Goal: Task Accomplishment & Management: Manage account settings

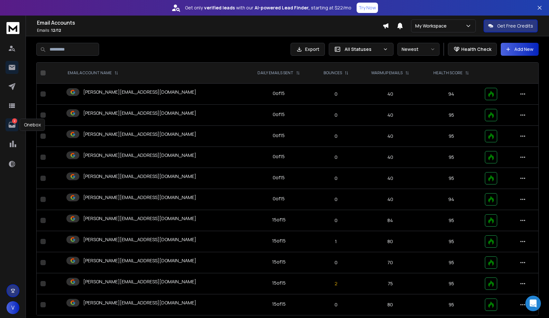
click at [15, 128] on icon at bounding box center [12, 125] width 8 height 8
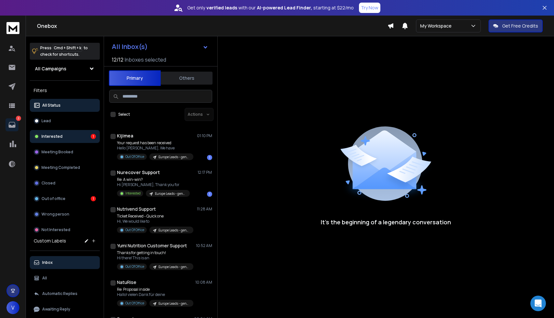
click at [52, 138] on p "Interested" at bounding box center [51, 136] width 21 height 5
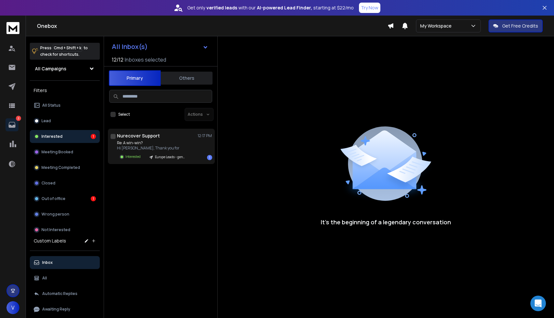
click at [140, 150] on p "Hi [PERSON_NAME], Thank you for" at bounding box center [153, 148] width 73 height 5
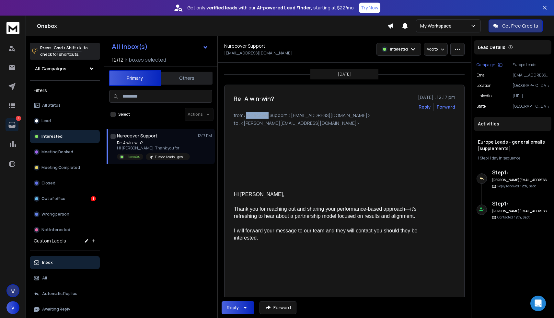
drag, startPoint x: 247, startPoint y: 116, endPoint x: 267, endPoint y: 116, distance: 20.1
click at [267, 116] on p "from: Nurecover Support <[EMAIL_ADDRESS][DOMAIN_NAME]>" at bounding box center [345, 115] width 222 height 6
click at [247, 115] on p "from: Nurecover Support <[EMAIL_ADDRESS][DOMAIN_NAME]>" at bounding box center [345, 115] width 222 height 6
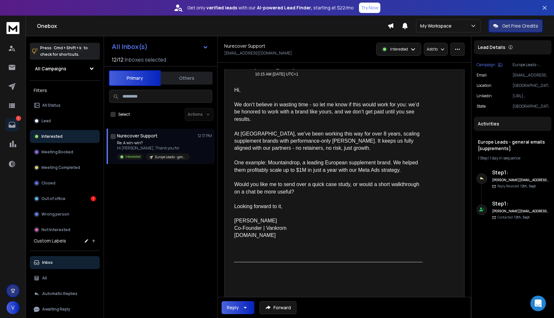
scroll to position [385, 0]
click at [65, 106] on button "All Status" at bounding box center [65, 105] width 70 height 13
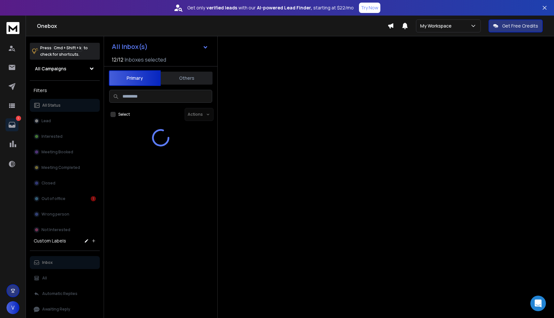
scroll to position [0, 0]
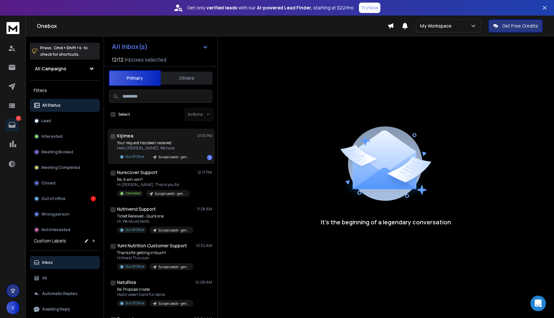
click at [134, 143] on p "Your request has been received" at bounding box center [155, 142] width 77 height 5
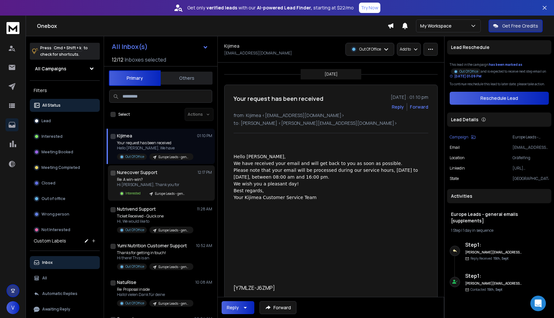
click at [143, 182] on p "Hi [PERSON_NAME], Thank you for" at bounding box center [153, 184] width 73 height 5
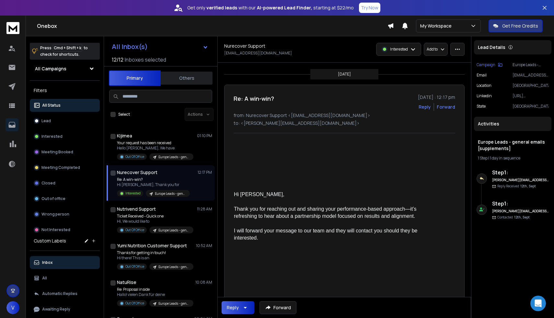
click at [173, 183] on p "Hi [PERSON_NAME], Thank you for" at bounding box center [153, 184] width 73 height 5
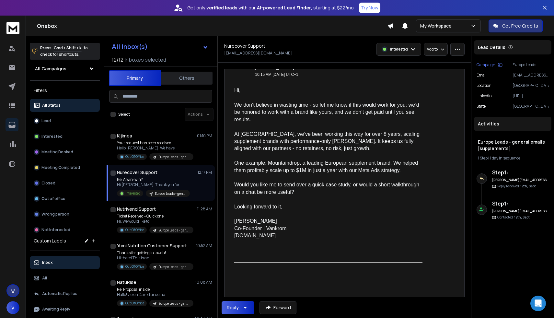
scroll to position [378, 0]
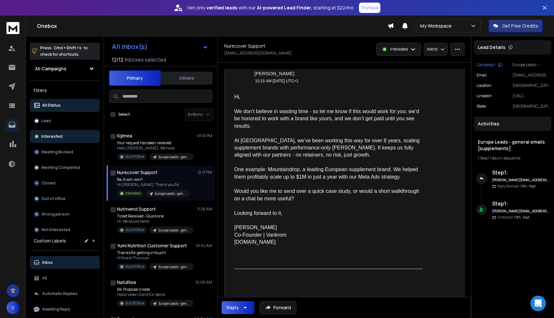
click at [64, 135] on button "Interested" at bounding box center [65, 136] width 70 height 13
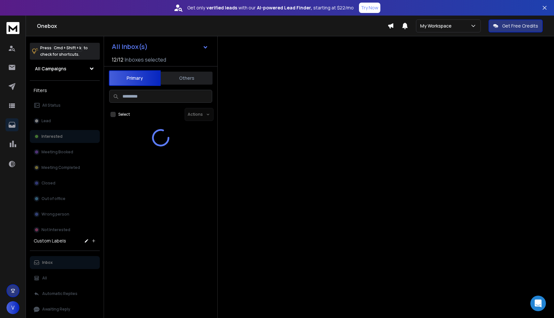
scroll to position [0, 0]
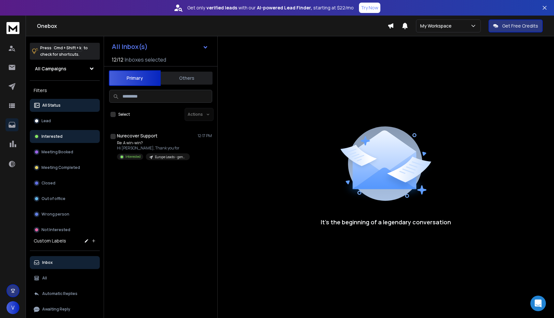
click at [61, 106] on button "All Status" at bounding box center [65, 105] width 70 height 13
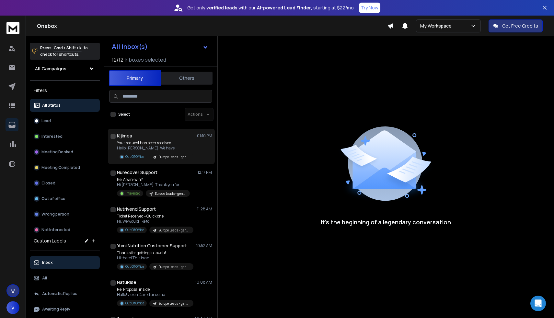
click at [181, 144] on p "Your request has been received" at bounding box center [155, 142] width 77 height 5
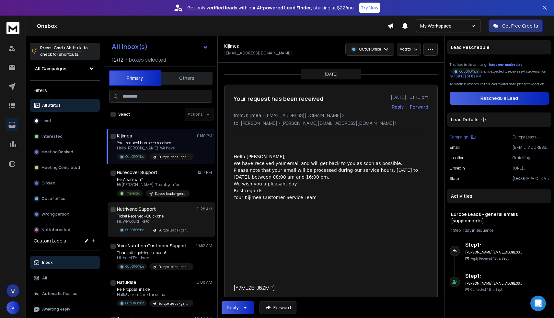
drag, startPoint x: 169, startPoint y: 200, endPoint x: 169, endPoint y: 213, distance: 13.0
click at [169, 207] on div "Kijimea 01:10 PM Your request has been received Hello Wayne Kirov, We have Out …" at bounding box center [160, 244] width 113 height 235
click at [169, 213] on div "Nutrivend Support 11:28 AM Ticket Received - Quick one Hi, We would like to Out…" at bounding box center [164, 220] width 95 height 28
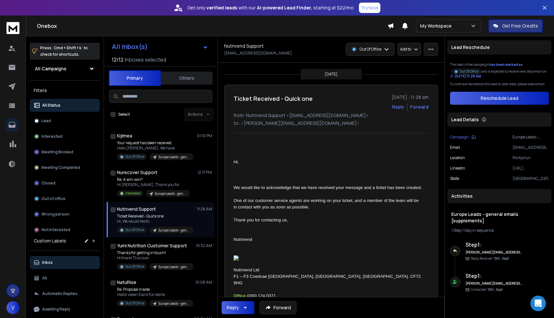
click at [215, 191] on div "Kijimea 01:10 PM Your request has been received Hello Wayne Kirov, We have Out …" at bounding box center [160, 244] width 113 height 235
drag, startPoint x: 215, startPoint y: 192, endPoint x: 216, endPoint y: 199, distance: 7.2
click at [216, 198] on div "Kijimea 01:10 PM Your request has been received Hello Wayne Kirov, We have Out …" at bounding box center [160, 244] width 113 height 235
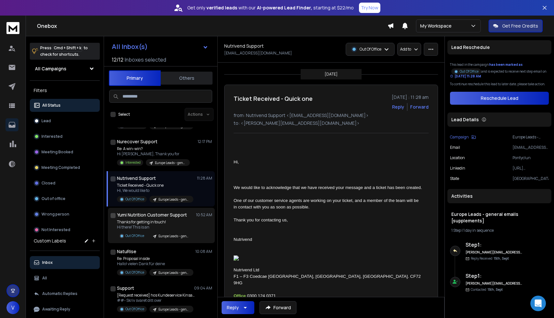
scroll to position [31, 0]
click at [200, 215] on p "10:52 AM" at bounding box center [204, 214] width 16 height 5
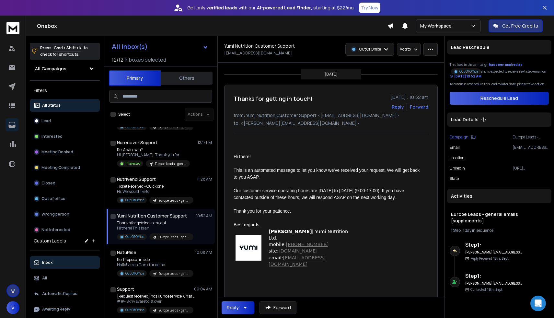
scroll to position [42, 0]
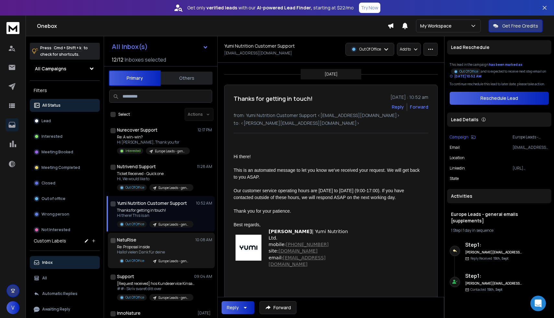
click at [159, 246] on p "Re: Proposal inside" at bounding box center [155, 246] width 77 height 5
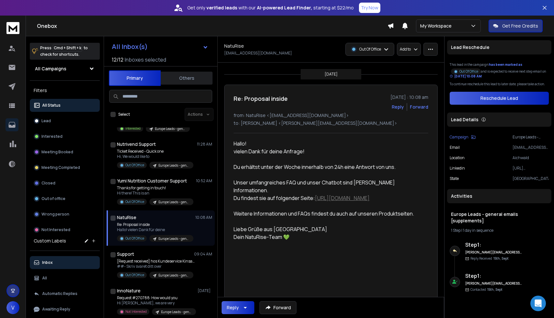
scroll to position [157, 0]
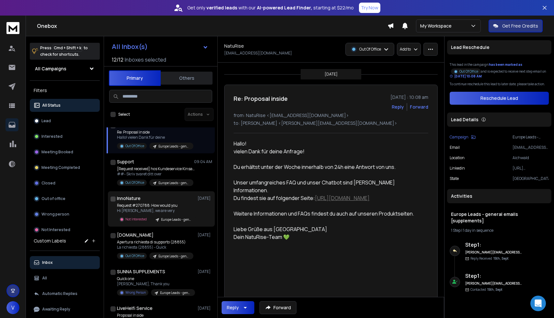
click at [154, 204] on p "Request #270788: How would you" at bounding box center [156, 205] width 78 height 5
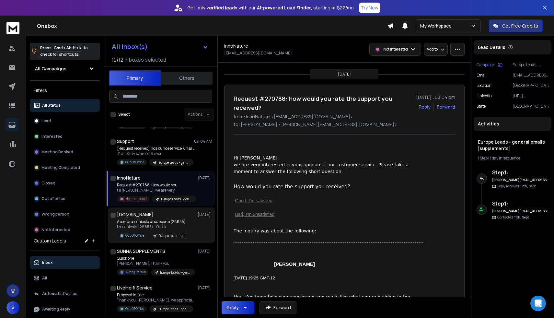
scroll to position [178, 0]
click at [153, 215] on div "Bestbody.it 12 Sep" at bounding box center [164, 214] width 95 height 6
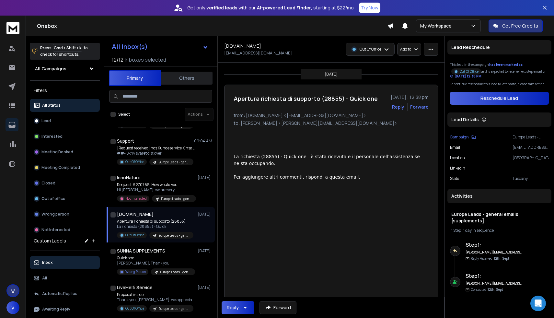
scroll to position [232, 0]
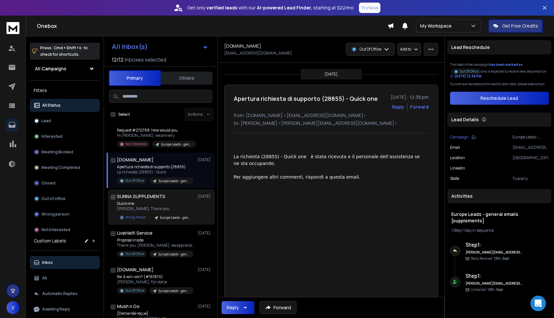
click at [155, 207] on p "Assalamu Alaikum Wayne, Thank you" at bounding box center [156, 208] width 78 height 5
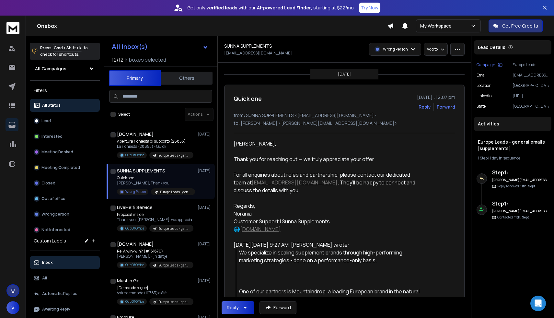
scroll to position [303, 0]
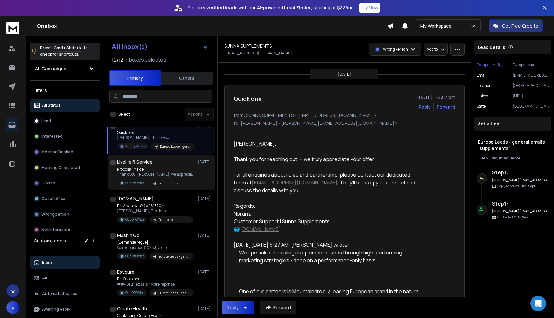
click at [152, 174] on p "Thank you, Wayne, we appreciate" at bounding box center [156, 174] width 78 height 5
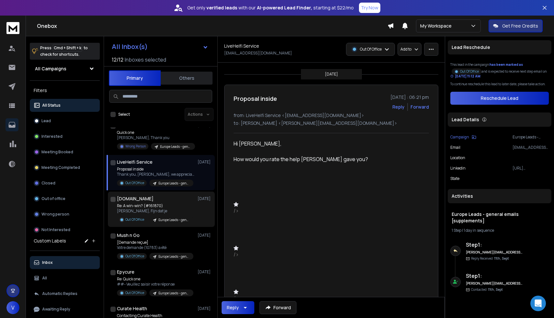
click at [154, 199] on div "Superfoodies.nl 11 Sep" at bounding box center [164, 198] width 95 height 6
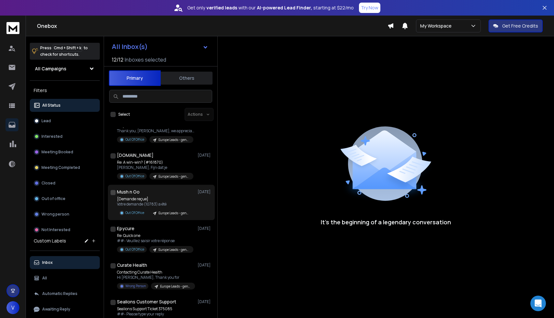
scroll to position [347, 0]
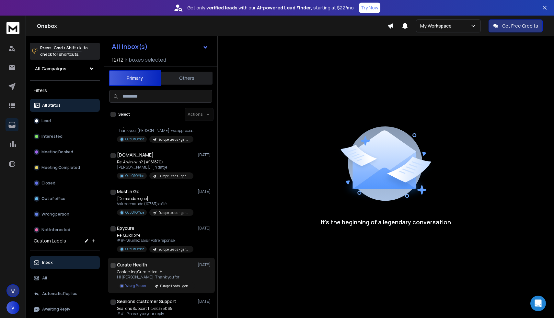
click at [151, 266] on div "Curate Health 11 Sep" at bounding box center [164, 265] width 95 height 6
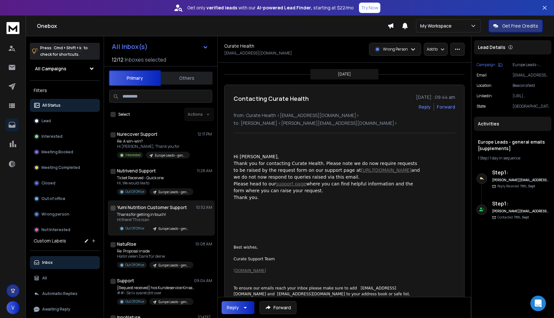
scroll to position [0, 0]
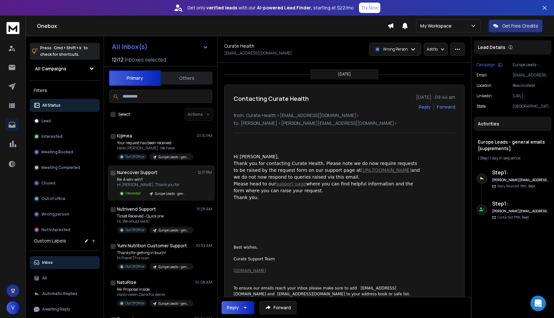
click at [152, 181] on p "Re: A win-win?" at bounding box center [153, 179] width 73 height 5
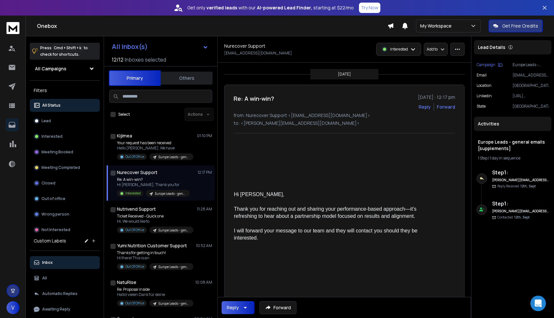
click at [395, 57] on div "Nurecover Support Nurecover Support support@nurecover.com Interested Add to Int…" at bounding box center [344, 49] width 253 height 26
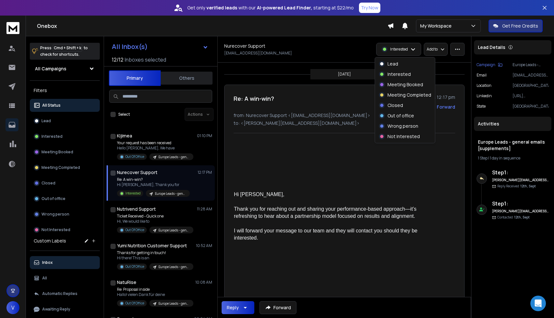
click at [394, 53] on div "Interested" at bounding box center [399, 49] width 44 height 12
click at [397, 62] on p "Lead" at bounding box center [393, 64] width 11 height 6
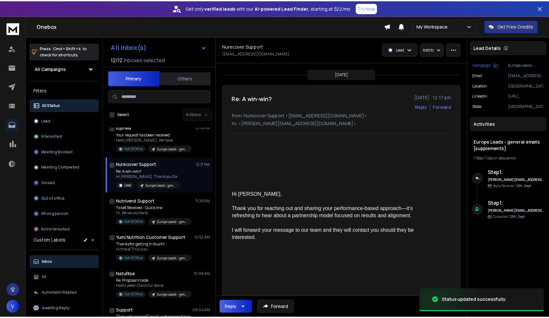
scroll to position [7, 0]
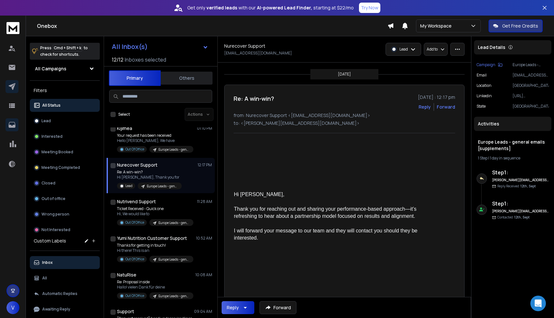
click at [17, 89] on link at bounding box center [12, 86] width 13 height 13
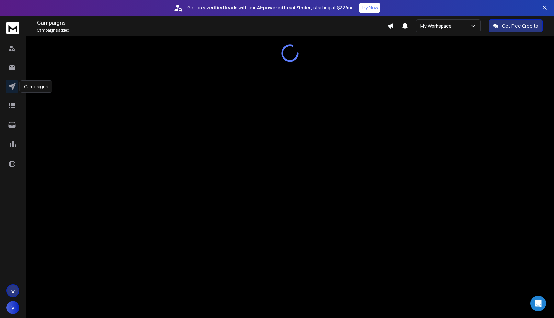
click at [12, 87] on icon at bounding box center [11, 86] width 7 height 7
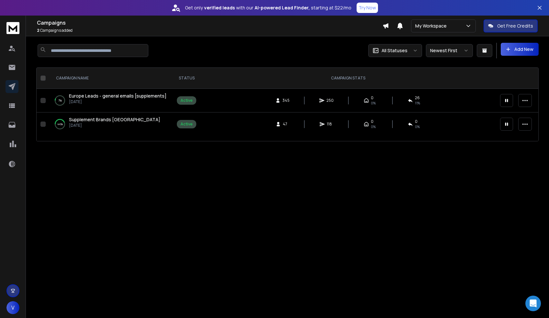
click at [529, 100] on button "button" at bounding box center [526, 100] width 14 height 13
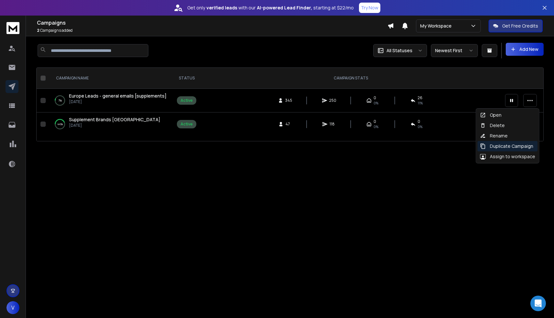
click at [505, 147] on div "Duplicate Campaign" at bounding box center [506, 146] width 53 height 6
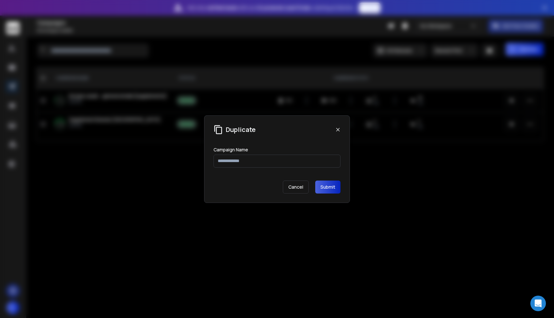
click at [270, 157] on input "text" at bounding box center [277, 161] width 127 height 13
click at [288, 183] on p "Cancel" at bounding box center [296, 187] width 26 height 13
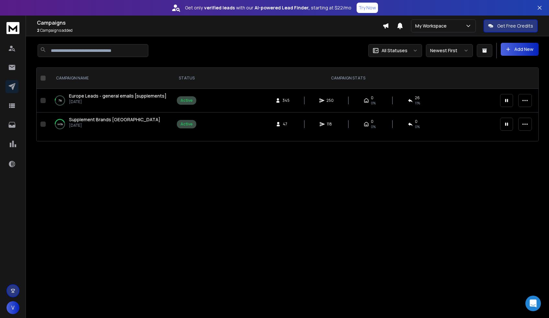
click at [529, 100] on button "button" at bounding box center [526, 100] width 14 height 13
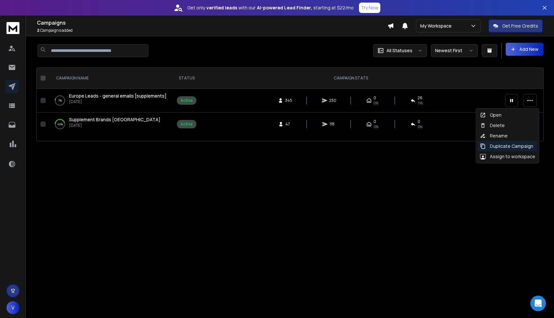
click at [500, 148] on div "Duplicate Campaign" at bounding box center [506, 146] width 53 height 6
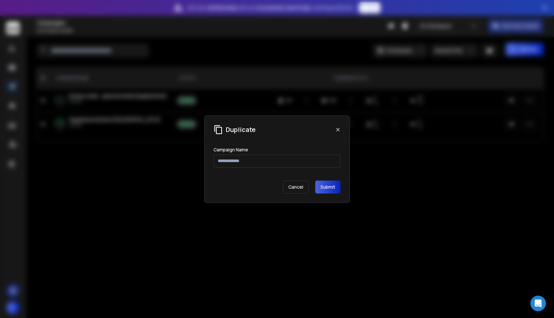
click at [309, 154] on div "Campaign Name" at bounding box center [277, 157] width 127 height 20
click at [306, 160] on input "text" at bounding box center [277, 161] width 127 height 13
drag, startPoint x: 281, startPoint y: 163, endPoint x: 256, endPoint y: 163, distance: 25.3
click at [253, 163] on input "**********" at bounding box center [277, 161] width 127 height 13
click at [320, 161] on input "**********" at bounding box center [277, 161] width 127 height 13
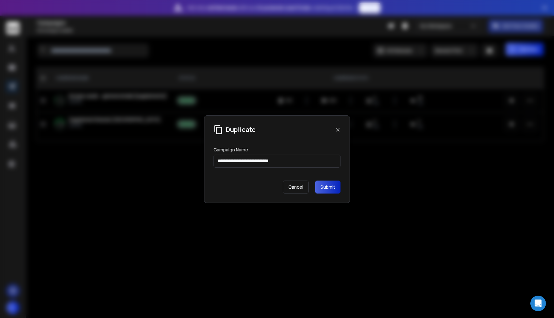
type input "**********"
click at [325, 191] on button "Submit" at bounding box center [327, 187] width 25 height 13
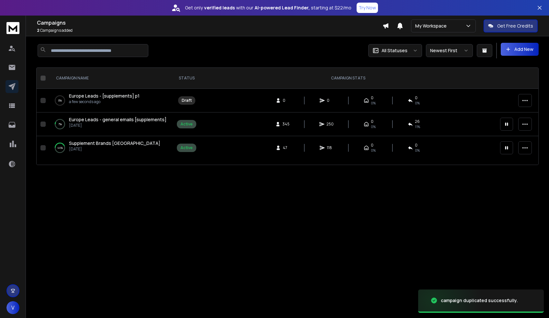
click at [154, 100] on div "0 % Europe Leads - [supplements] p1 a few seconds ago" at bounding box center [111, 101] width 112 height 16
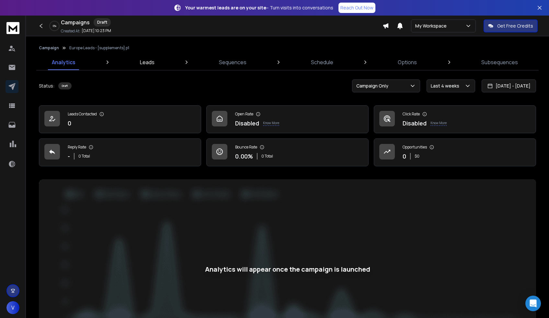
click at [145, 60] on p "Leads" at bounding box center [147, 62] width 15 height 8
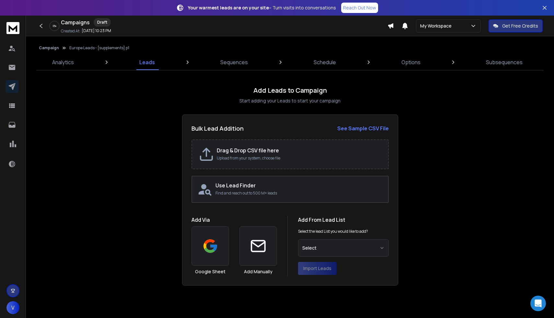
click at [218, 165] on div "Drag & Drop CSV file here Upload from your system, choose file" at bounding box center [290, 154] width 197 height 30
type input "**********"
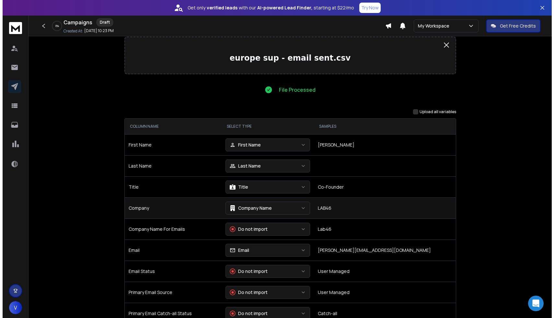
scroll to position [59, 0]
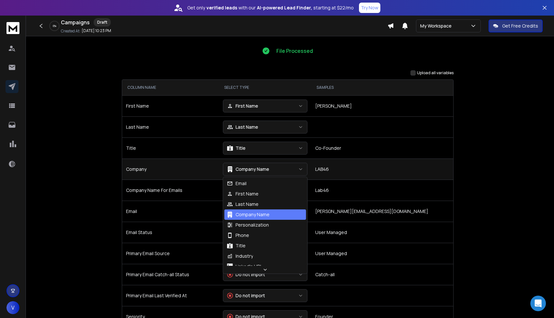
click at [254, 164] on button "Company Name" at bounding box center [265, 169] width 85 height 13
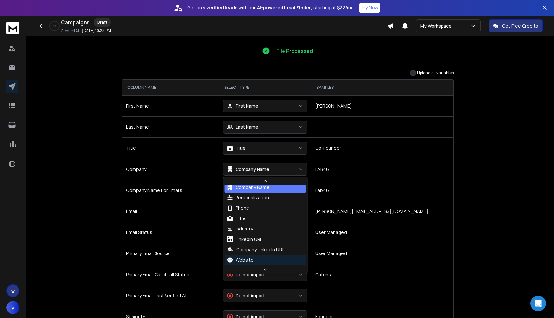
scroll to position [59, 0]
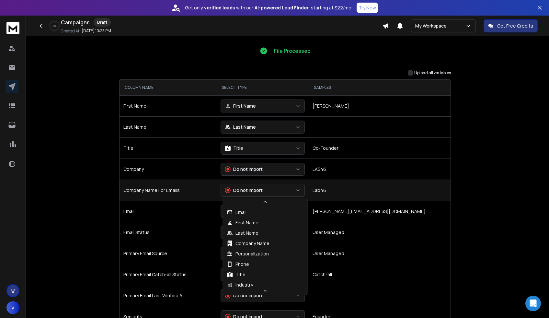
click at [255, 190] on div "Do not import" at bounding box center [244, 190] width 38 height 6
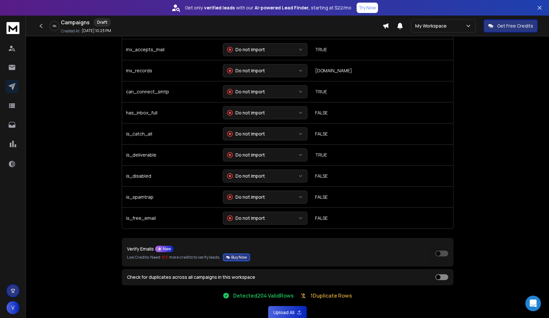
scroll to position [1286, 0]
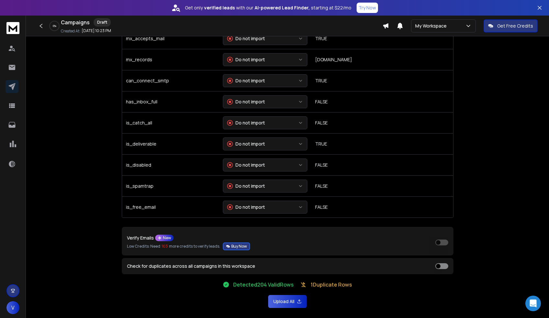
click at [437, 265] on button "Check for duplicates across all campaigns in this workspace" at bounding box center [442, 266] width 13 height 6
click at [299, 306] on button "Upload All" at bounding box center [287, 301] width 39 height 13
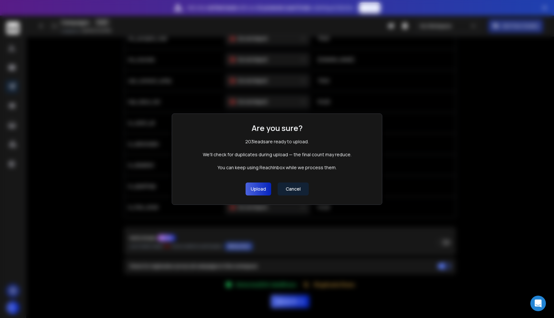
click at [266, 192] on button "Upload" at bounding box center [259, 188] width 26 height 13
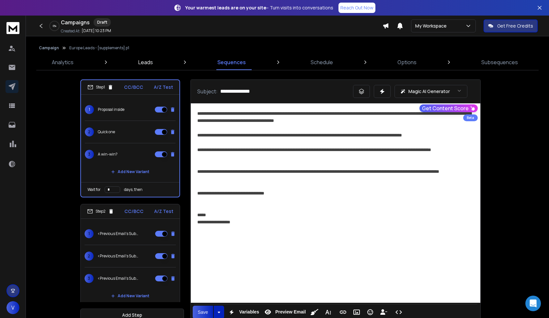
click at [149, 63] on p "Leads" at bounding box center [145, 62] width 15 height 8
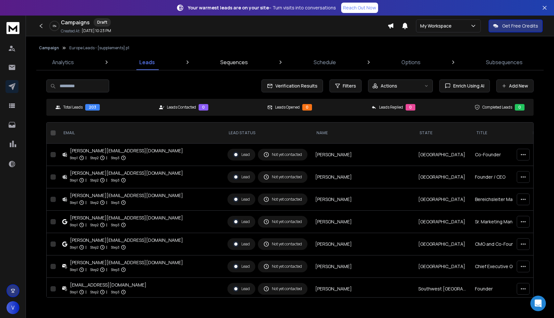
click at [236, 65] on p "Sequences" at bounding box center [234, 62] width 28 height 8
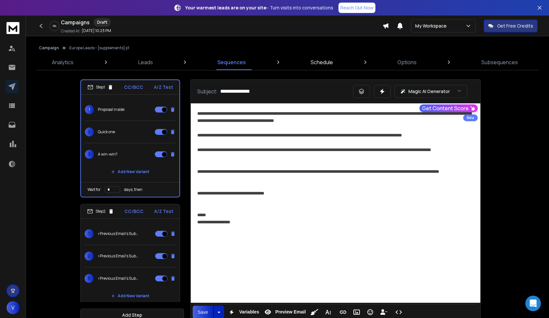
click at [312, 65] on p "Schedule" at bounding box center [322, 62] width 22 height 8
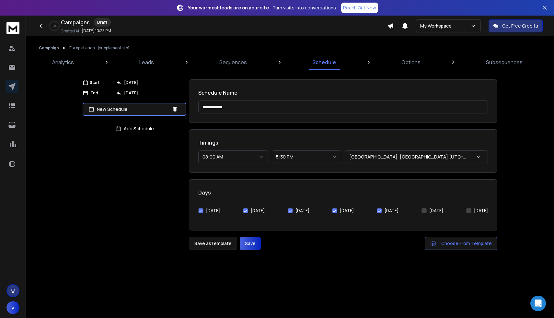
click at [248, 243] on button "Save" at bounding box center [250, 243] width 21 height 13
click at [151, 79] on div "**********" at bounding box center [290, 165] width 508 height 176
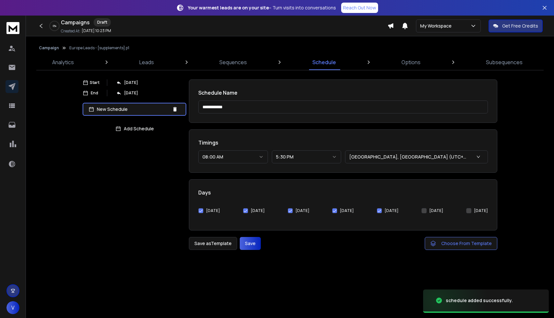
click at [138, 80] on p "Wed Sep 10 2025" at bounding box center [131, 82] width 14 height 5
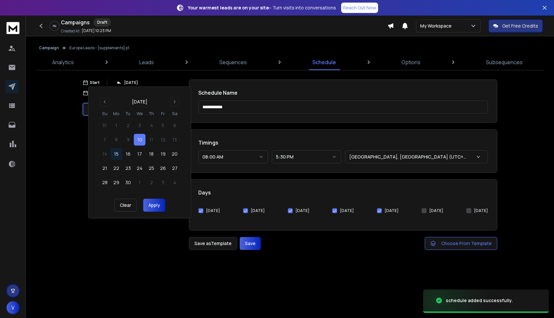
click at [121, 152] on button "15" at bounding box center [117, 154] width 12 height 12
click at [153, 205] on button "Apply" at bounding box center [154, 205] width 22 height 13
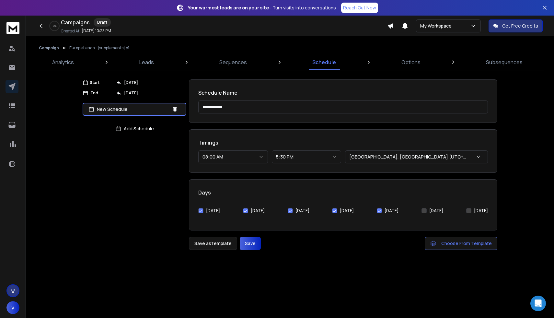
click at [247, 240] on button "Save" at bounding box center [250, 243] width 21 height 13
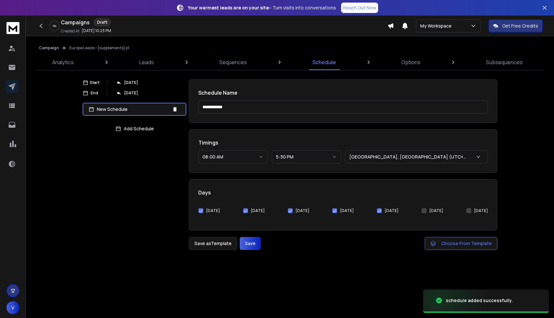
click at [138, 92] on p "Fri Sep 04 2026" at bounding box center [131, 92] width 14 height 5
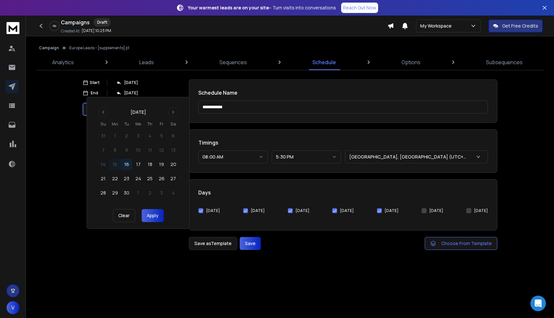
click at [126, 166] on button "16" at bounding box center [127, 165] width 12 height 12
click at [154, 217] on button "Apply" at bounding box center [153, 215] width 22 height 13
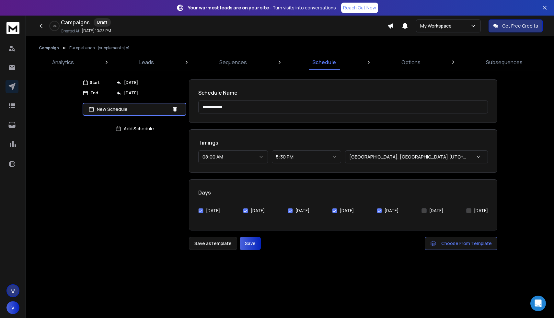
click at [241, 244] on button "Save" at bounding box center [250, 243] width 21 height 13
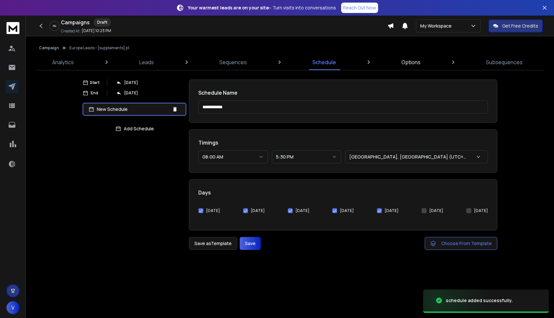
click at [415, 64] on p "Options" at bounding box center [411, 62] width 19 height 8
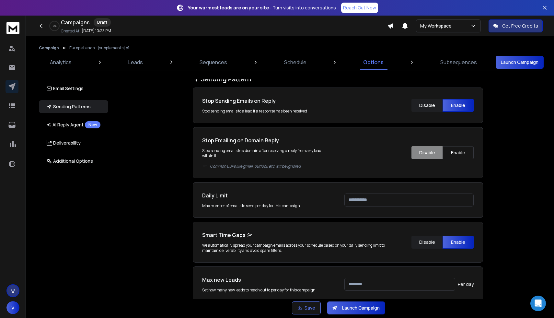
scroll to position [259, 0]
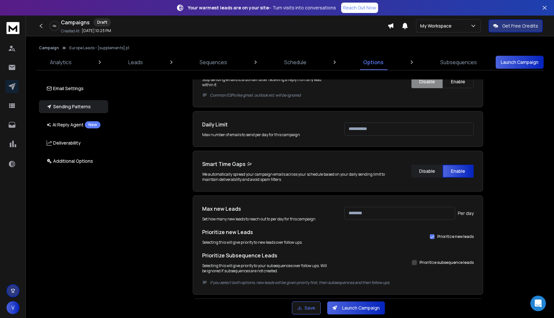
click at [312, 300] on div "Your warmest leads are on your site – Turn visits into conversations Reach Out …" at bounding box center [277, 159] width 554 height 318
click at [314, 304] on button "Save" at bounding box center [306, 307] width 29 height 13
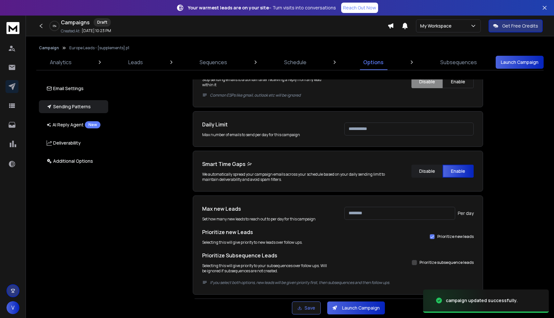
click at [336, 309] on button "Launch Campaign" at bounding box center [356, 307] width 58 height 13
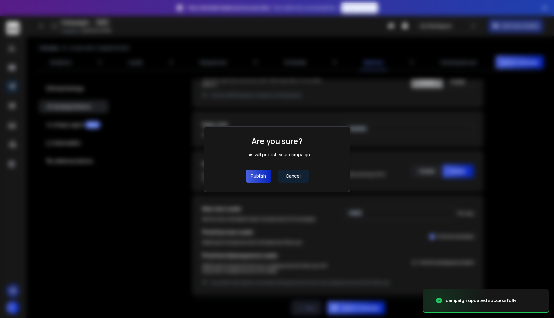
click at [261, 176] on button "Publish" at bounding box center [259, 176] width 26 height 13
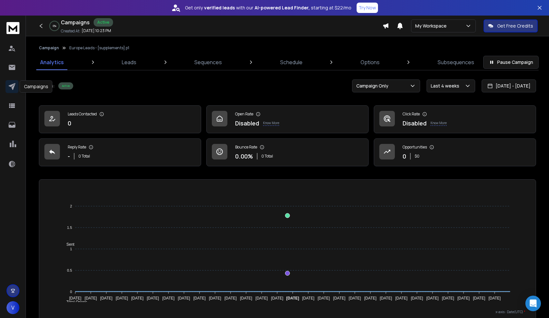
click at [16, 85] on icon at bounding box center [12, 87] width 8 height 8
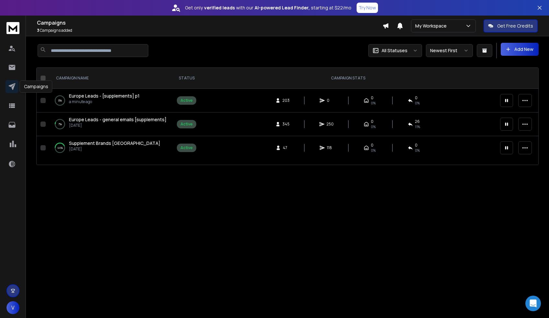
click at [285, 217] on div "Campaigns 3 Campaigns Added All Statuses Newest First Add New CAMPAIGN NAME STA…" at bounding box center [287, 202] width 503 height 318
click at [527, 100] on icon "button" at bounding box center [525, 100] width 6 height 6
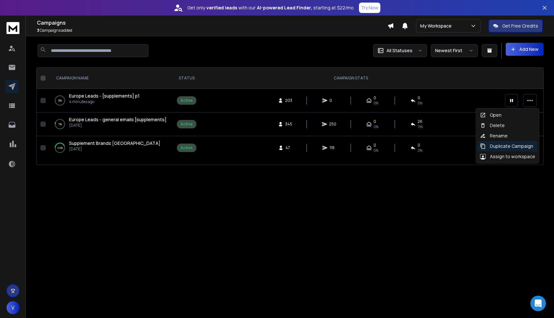
click at [503, 147] on div "Duplicate Campaign" at bounding box center [506, 146] width 53 height 6
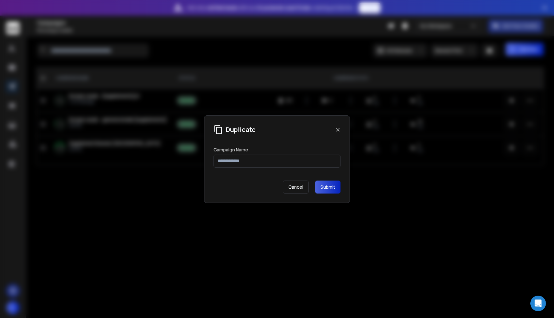
click at [312, 163] on input "text" at bounding box center [277, 161] width 127 height 13
type input "**********"
click at [327, 187] on button "Submit" at bounding box center [327, 187] width 25 height 13
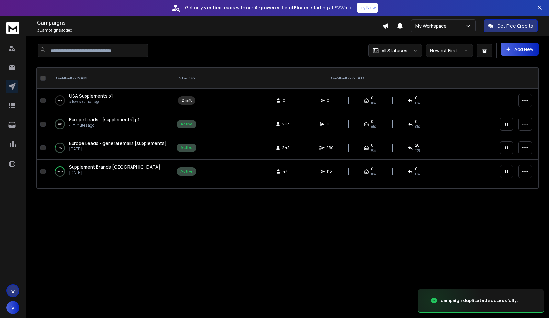
click at [305, 111] on td "0 0 0 0% 0 0%" at bounding box center [348, 101] width 296 height 24
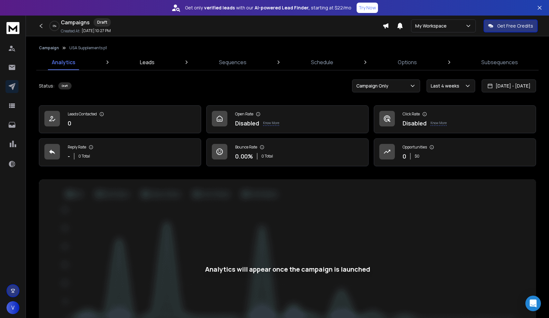
click at [157, 65] on link "Leads" at bounding box center [147, 62] width 22 height 16
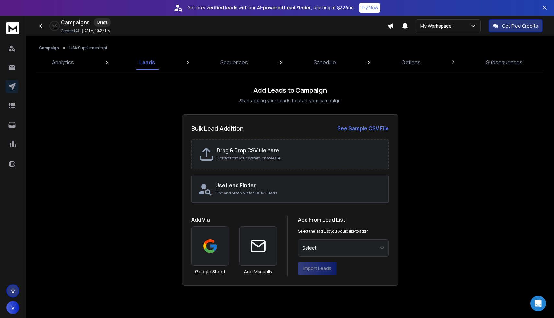
click at [252, 153] on h2 "Drag & Drop CSV file here" at bounding box center [299, 151] width 165 height 8
type input "**********"
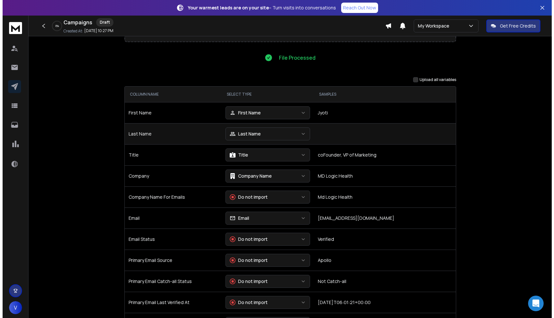
scroll to position [61, 0]
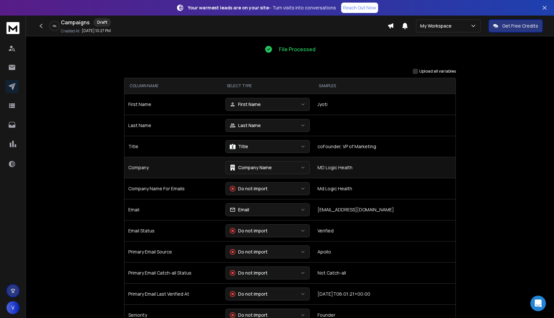
click at [273, 172] on button "Company Name" at bounding box center [268, 167] width 85 height 13
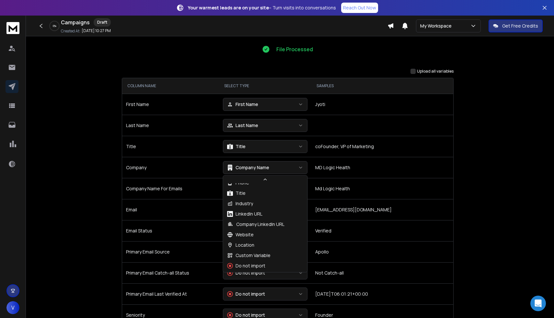
scroll to position [59, 0]
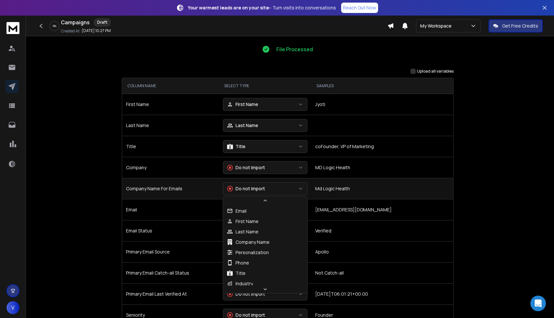
click at [266, 191] on button "Do not import" at bounding box center [265, 188] width 85 height 13
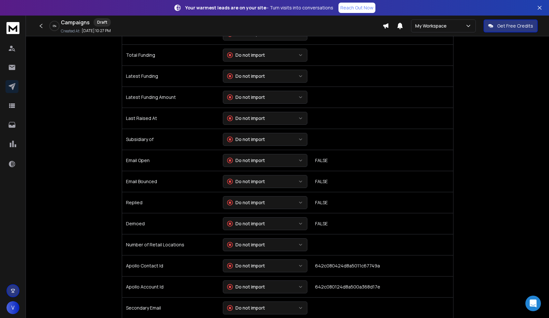
scroll to position [1370, 0]
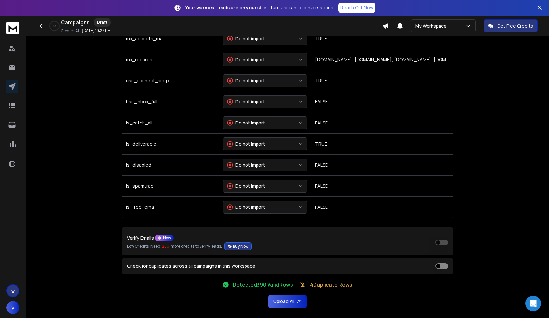
click at [441, 266] on button "Check for duplicates across all campaigns in this workspace" at bounding box center [442, 266] width 13 height 6
click at [300, 307] on button "Upload All" at bounding box center [287, 301] width 39 height 13
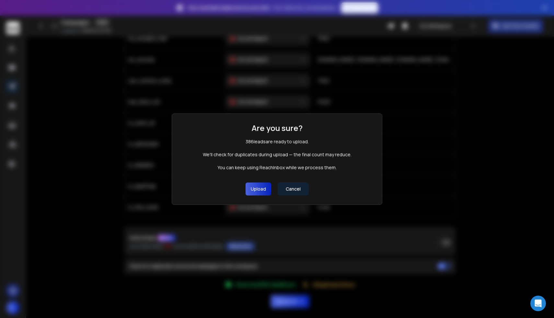
click at [264, 182] on button "Upload" at bounding box center [259, 188] width 26 height 13
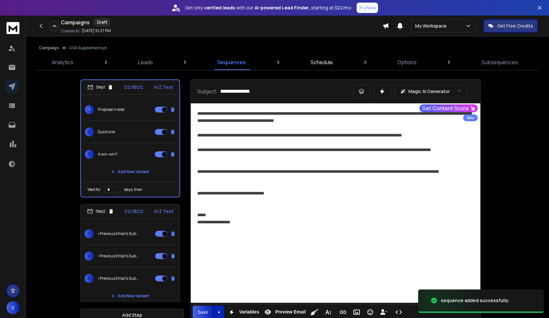
click at [316, 65] on p "Schedule" at bounding box center [322, 62] width 22 height 8
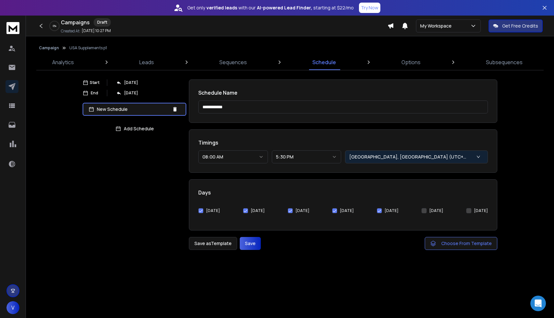
click at [363, 156] on p "Edinburgh, London (UTC+1:00)" at bounding box center [409, 157] width 121 height 6
type input "*****"
click at [255, 248] on button "Save" at bounding box center [250, 243] width 21 height 13
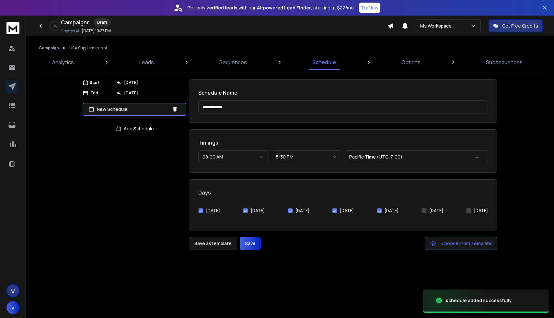
click at [149, 85] on div "Start Mon Sep 15 2025" at bounding box center [135, 82] width 104 height 6
click at [138, 83] on p "[DATE]" at bounding box center [131, 82] width 14 height 5
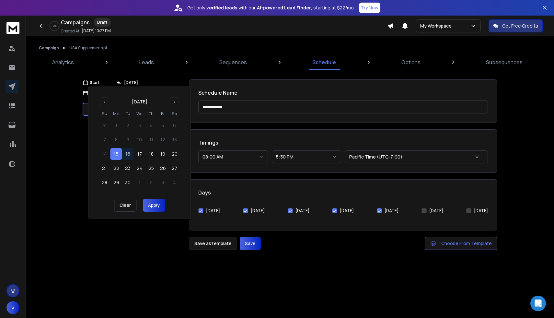
click at [131, 154] on button "16" at bounding box center [128, 154] width 12 height 12
click at [155, 208] on button "Apply" at bounding box center [154, 205] width 22 height 13
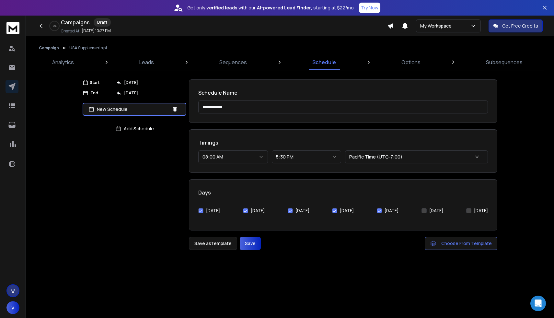
click at [138, 93] on p "[DATE]" at bounding box center [131, 92] width 14 height 5
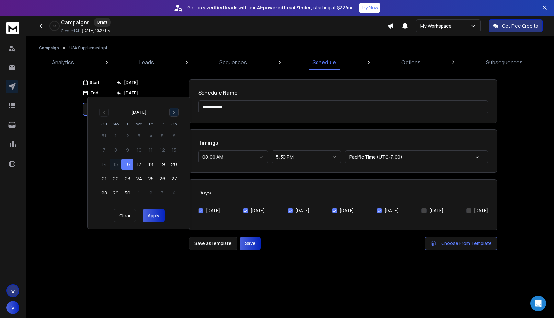
click at [173, 115] on button "Go to next month" at bounding box center [174, 112] width 9 height 9
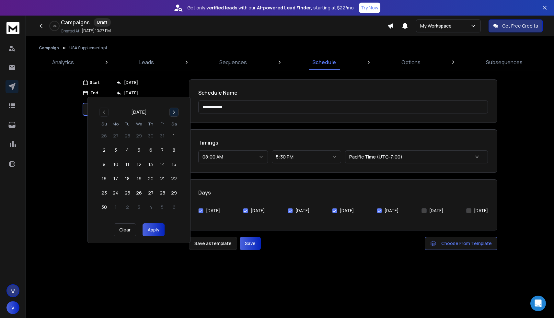
click at [173, 115] on button "Go to next month" at bounding box center [174, 112] width 9 height 9
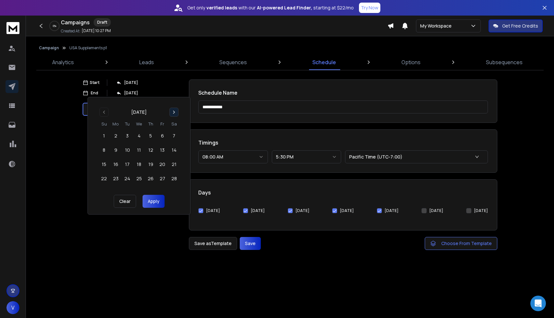
click at [173, 115] on button "Go to next month" at bounding box center [174, 112] width 9 height 9
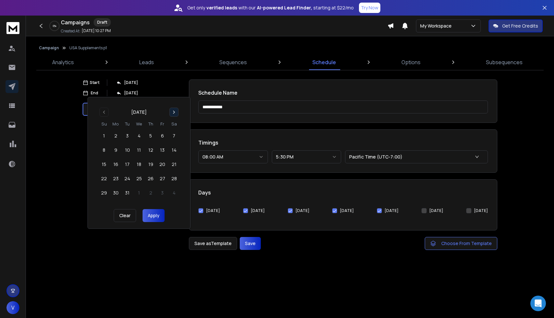
click at [173, 115] on button "Go to next month" at bounding box center [174, 112] width 9 height 9
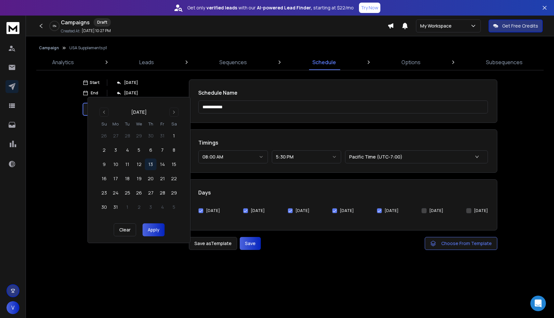
click at [153, 159] on button "13" at bounding box center [151, 165] width 12 height 12
click at [154, 225] on button "Apply" at bounding box center [154, 229] width 22 height 13
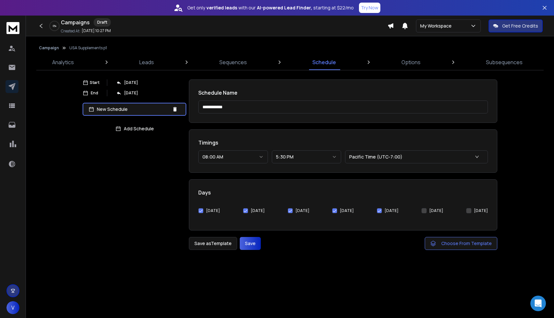
click at [244, 244] on button "Save" at bounding box center [250, 243] width 21 height 13
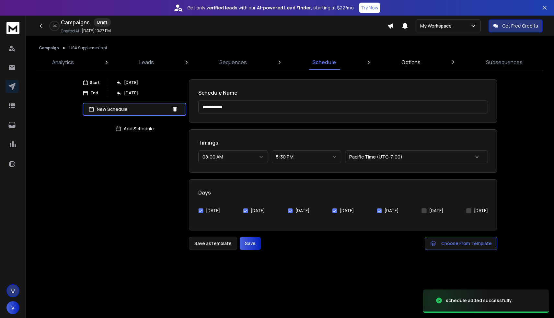
click at [420, 65] on p "Options" at bounding box center [411, 62] width 19 height 8
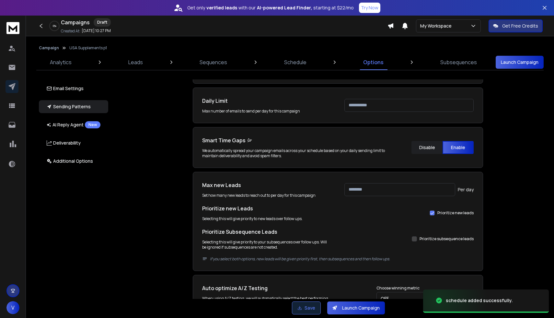
scroll to position [287, 0]
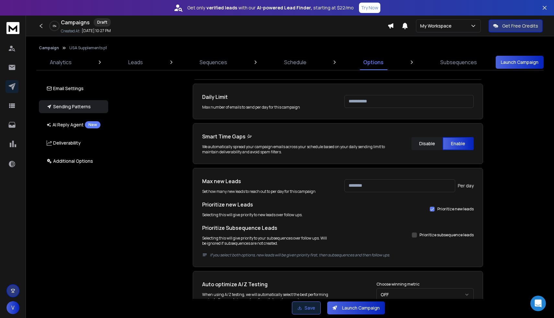
click at [297, 307] on button "Save" at bounding box center [306, 307] width 29 height 13
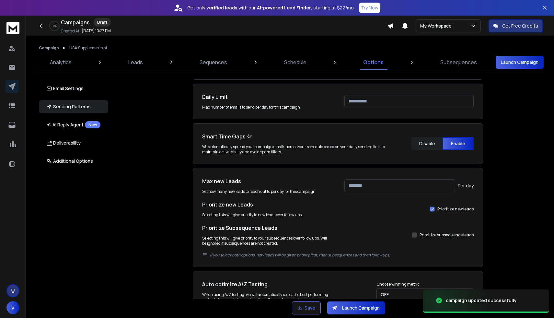
click at [345, 308] on button "Launch Campaign" at bounding box center [356, 307] width 58 height 13
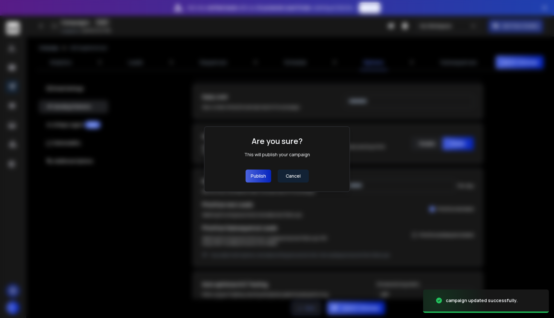
click at [267, 180] on button "Publish" at bounding box center [259, 176] width 26 height 13
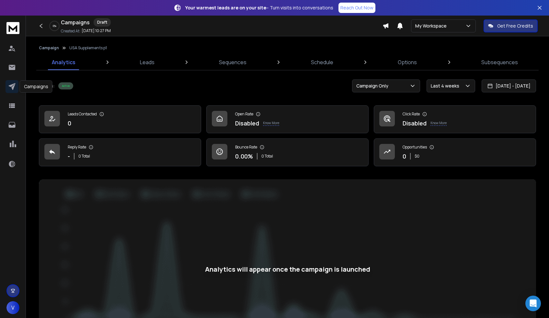
click at [16, 91] on link at bounding box center [12, 86] width 13 height 13
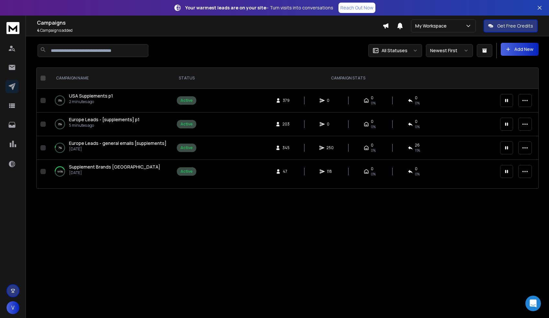
click at [99, 124] on p "5 minutes ago" at bounding box center [104, 125] width 71 height 5
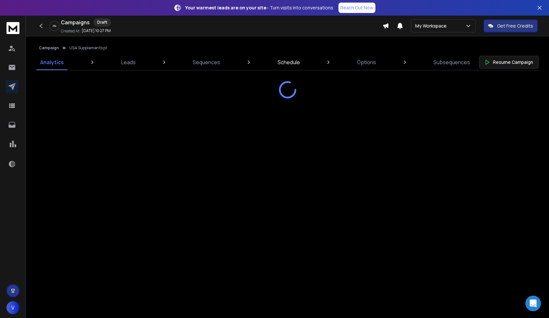
click at [301, 65] on link "Schedule" at bounding box center [289, 62] width 30 height 16
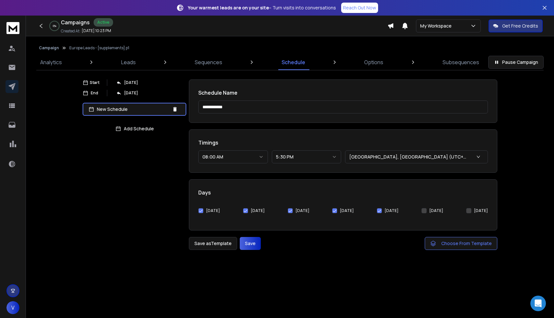
click at [138, 94] on p "Tue Sep 16 2025" at bounding box center [131, 92] width 14 height 5
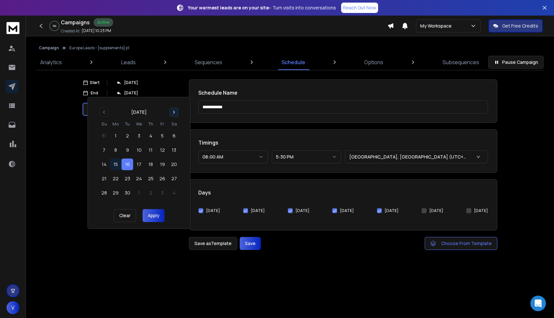
click at [171, 116] on button "Go to next month" at bounding box center [174, 112] width 9 height 9
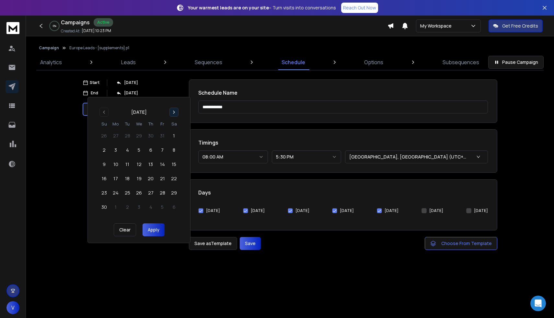
click at [171, 116] on button "Go to next month" at bounding box center [174, 112] width 9 height 9
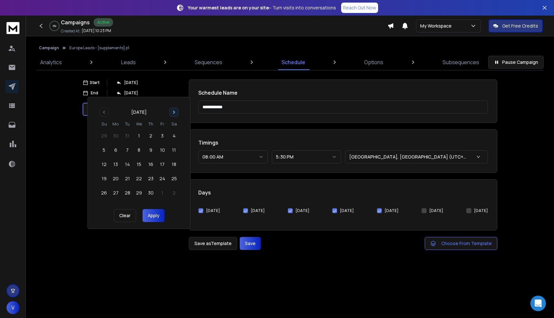
click at [171, 116] on button "Go to next month" at bounding box center [174, 112] width 9 height 9
click at [164, 151] on button "7" at bounding box center [163, 150] width 12 height 12
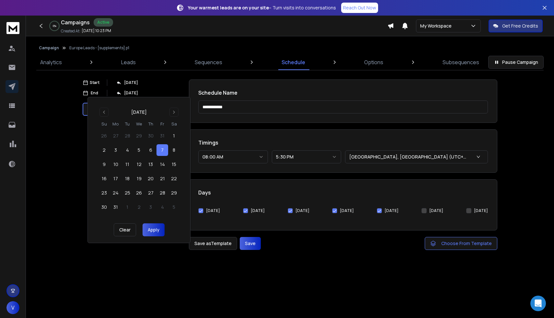
click at [154, 229] on button "Apply" at bounding box center [154, 229] width 22 height 13
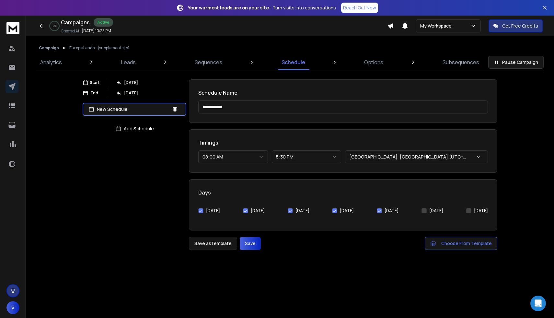
click at [246, 241] on button "Save" at bounding box center [250, 243] width 21 height 13
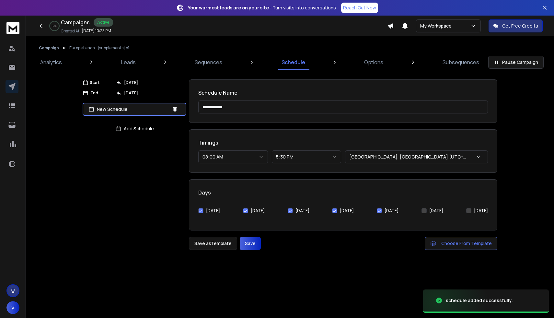
click at [153, 86] on div "Start Mon Sep 15 2025 End Fri Aug 07 2026" at bounding box center [135, 87] width 104 height 17
click at [138, 83] on p "Mon Sep 15 2025" at bounding box center [131, 82] width 14 height 5
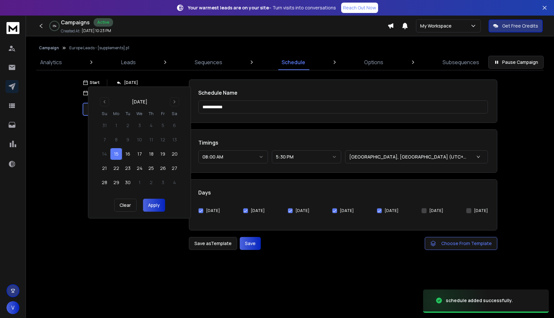
click at [130, 148] on tbody "31 1 2 3 4 5 6 7 8 9 10 11 12 13 14 15 16 17 18 19 20 21 22 23 24 25 26 27 28 2…" at bounding box center [140, 152] width 82 height 71
click at [130, 148] on button "16" at bounding box center [128, 154] width 12 height 12
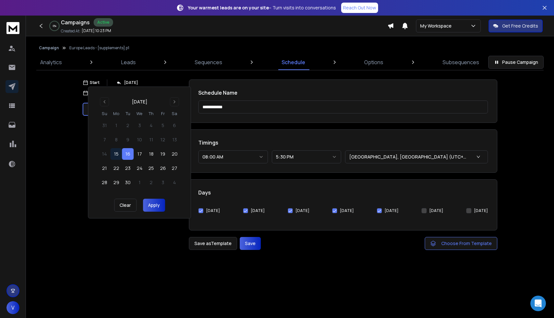
click at [155, 201] on button "Apply" at bounding box center [154, 205] width 22 height 13
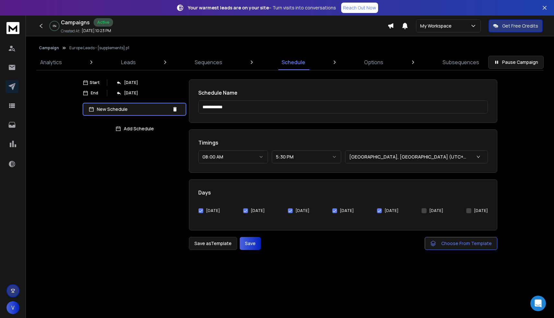
click at [256, 245] on button "Save" at bounding box center [250, 243] width 21 height 13
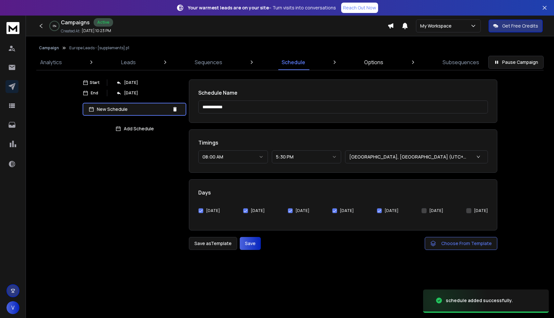
click at [373, 70] on link "Options" at bounding box center [373, 62] width 27 height 16
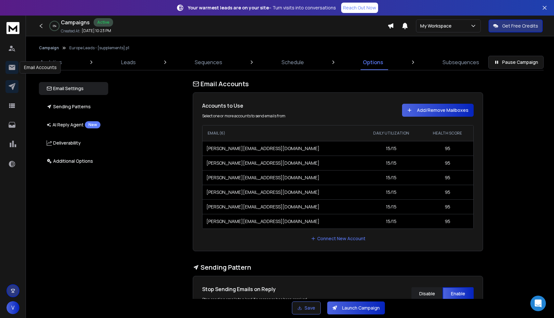
click at [15, 68] on icon at bounding box center [12, 67] width 6 height 5
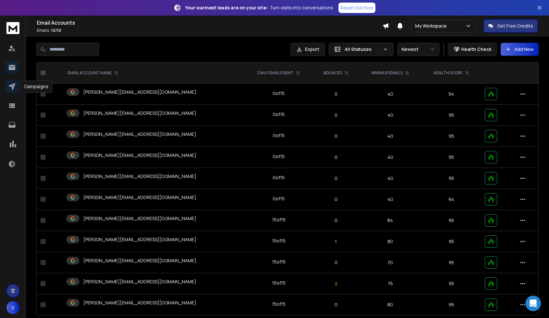
click at [17, 86] on link at bounding box center [12, 86] width 13 height 13
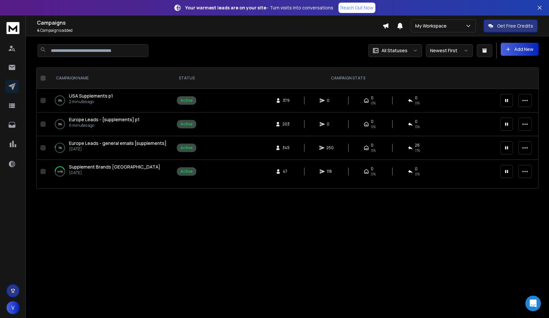
click at [108, 103] on p "2 minutes ago" at bounding box center [91, 101] width 44 height 5
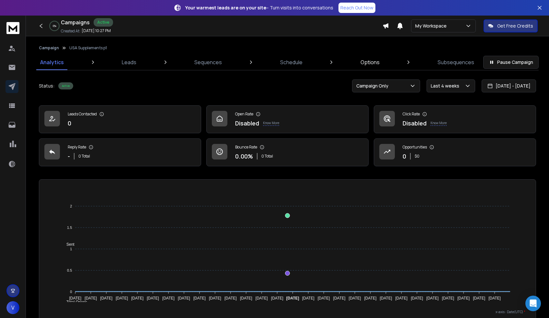
click at [367, 67] on link "Options" at bounding box center [370, 62] width 27 height 16
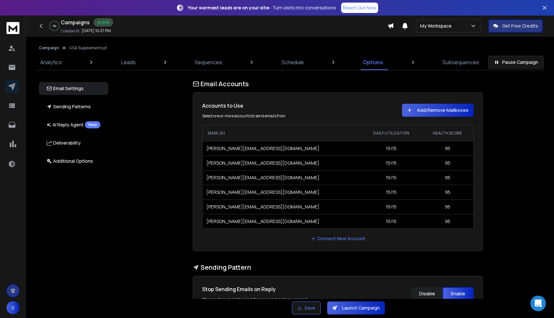
click at [413, 114] on button "Add/Remove Mailboxes" at bounding box center [438, 110] width 72 height 13
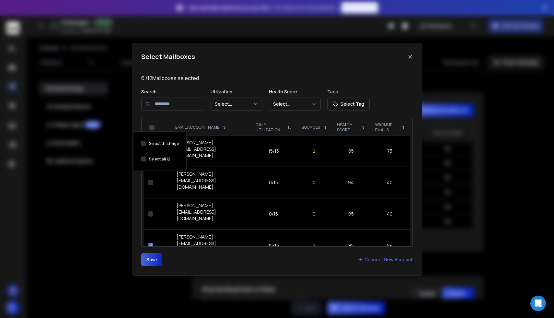
click at [147, 158] on div "Select all 12" at bounding box center [160, 159] width 38 height 5
click at [144, 159] on button "Select this Page" at bounding box center [143, 159] width 5 height 5
click at [151, 263] on button "Save" at bounding box center [151, 259] width 21 height 13
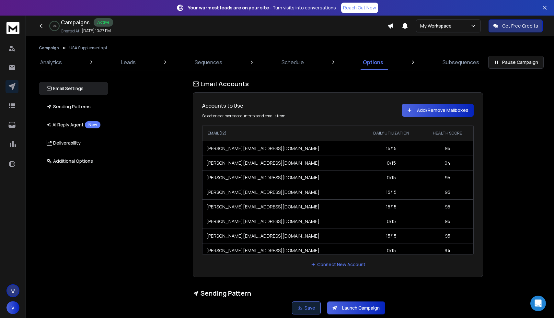
click at [312, 308] on button "Save" at bounding box center [306, 307] width 29 height 13
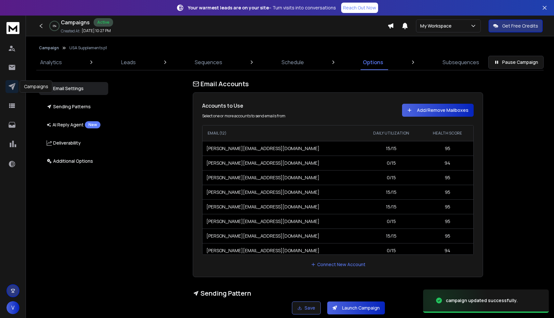
click at [15, 92] on link at bounding box center [12, 86] width 13 height 13
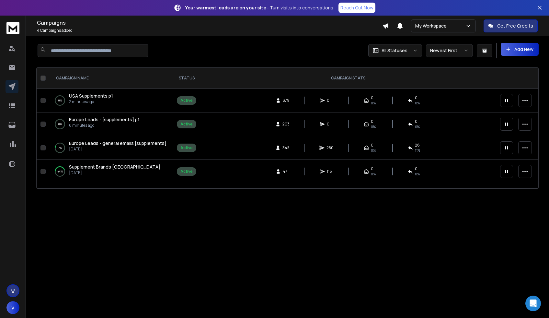
click at [112, 124] on p "6 minutes ago" at bounding box center [104, 125] width 71 height 5
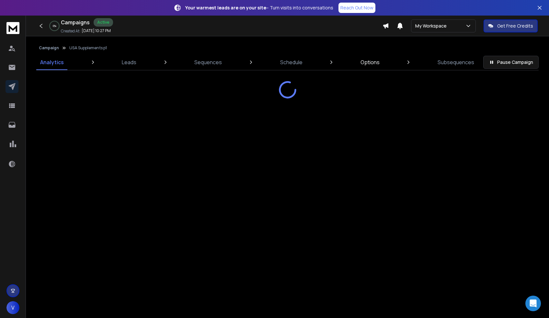
click at [359, 65] on link "Options" at bounding box center [370, 62] width 27 height 16
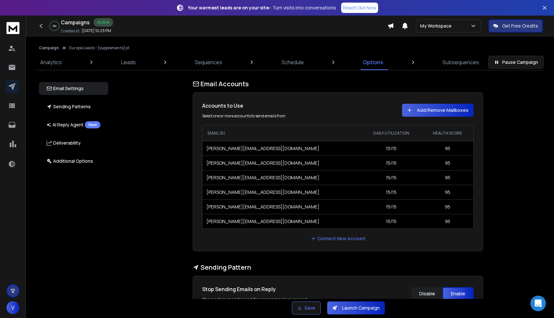
click at [426, 110] on button "Add/Remove Mailboxes" at bounding box center [438, 110] width 72 height 13
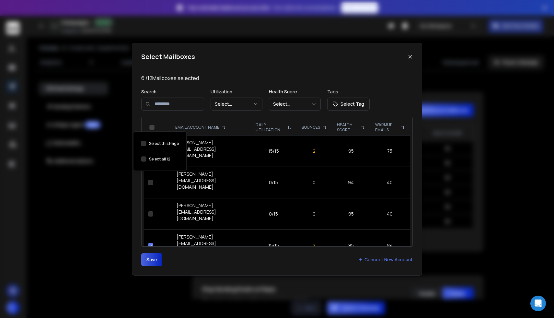
click at [146, 158] on button "Select this Page" at bounding box center [143, 159] width 5 height 5
click at [155, 255] on button "Save" at bounding box center [151, 259] width 21 height 13
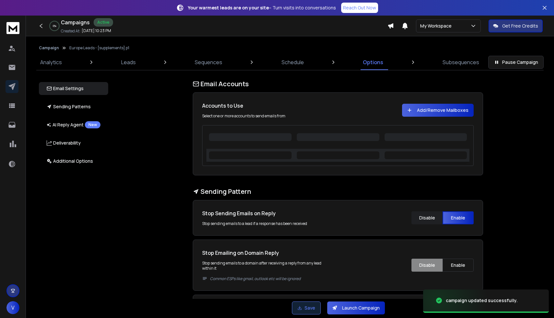
click at [301, 303] on button "Save" at bounding box center [306, 307] width 29 height 13
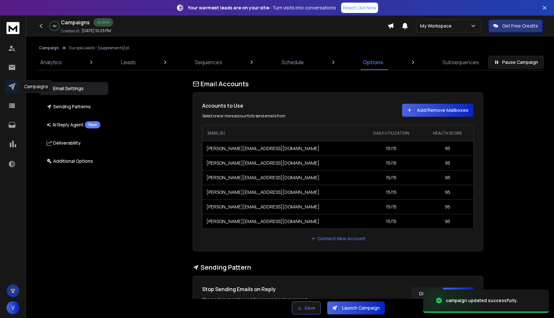
click at [14, 91] on link at bounding box center [12, 86] width 13 height 13
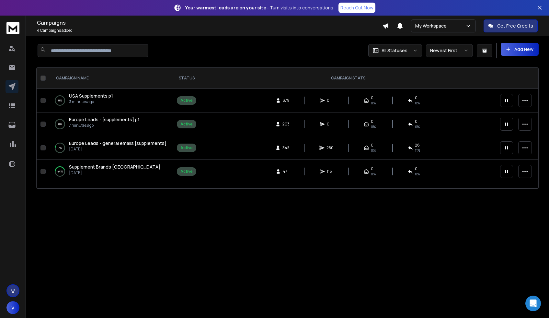
click at [111, 157] on td "7 % Europe Leads - general emails [supplements] 5 days ago" at bounding box center [110, 148] width 125 height 24
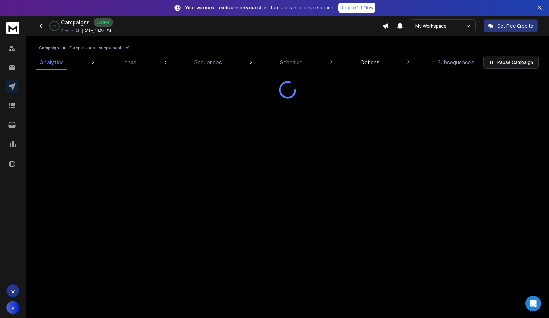
click at [369, 63] on p "Options" at bounding box center [370, 62] width 19 height 8
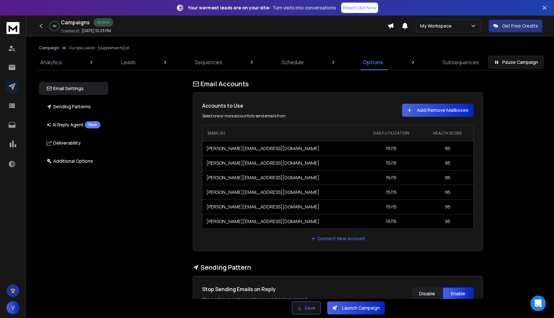
click at [421, 112] on button "Add/Remove Mailboxes" at bounding box center [438, 110] width 72 height 13
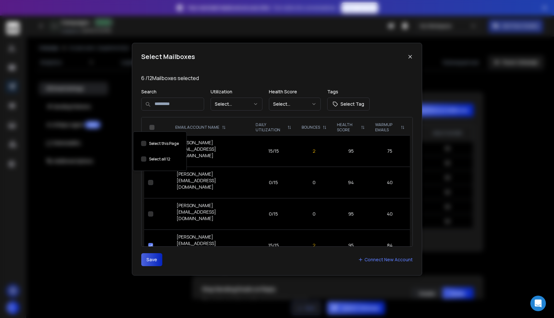
click at [146, 157] on button "Select this Page" at bounding box center [143, 159] width 5 height 5
click at [152, 264] on button "Save" at bounding box center [151, 259] width 21 height 13
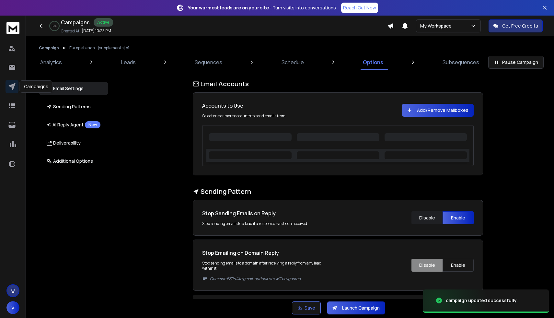
click at [16, 87] on icon at bounding box center [12, 87] width 8 height 8
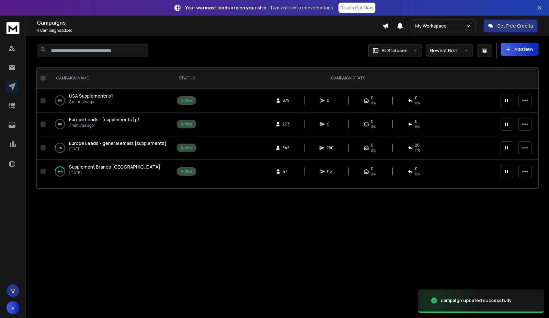
click at [138, 173] on div "44 % Supplement Brands USA 11 days ago" at bounding box center [111, 172] width 112 height 16
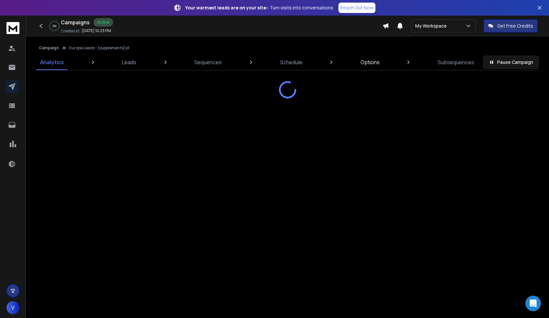
click at [367, 68] on link "Options" at bounding box center [370, 62] width 27 height 16
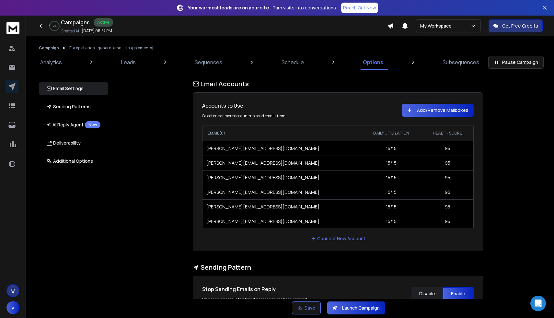
click at [426, 110] on button "Add/Remove Mailboxes" at bounding box center [438, 110] width 72 height 13
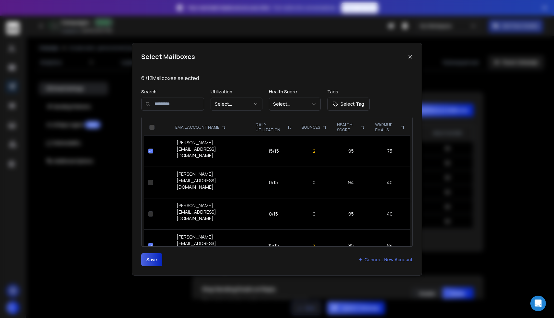
click at [152, 130] on th at bounding box center [157, 128] width 26 height 16
click at [153, 128] on button "Select this Page" at bounding box center [151, 127] width 5 height 5
click at [144, 160] on button "Select this Page" at bounding box center [143, 159] width 5 height 5
click at [155, 260] on button "Save" at bounding box center [151, 259] width 21 height 13
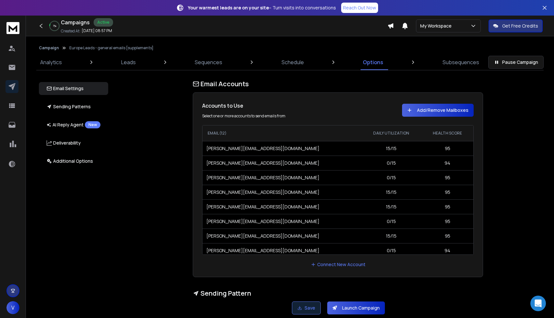
click at [306, 312] on button "Save" at bounding box center [306, 307] width 29 height 13
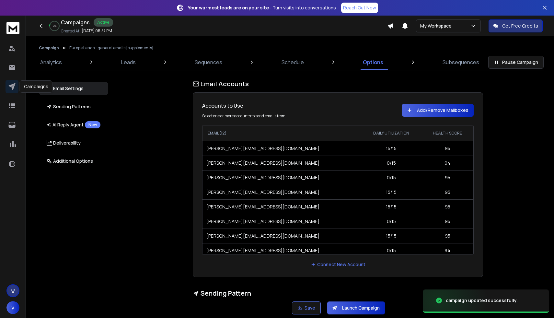
click at [11, 86] on icon at bounding box center [11, 86] width 7 height 7
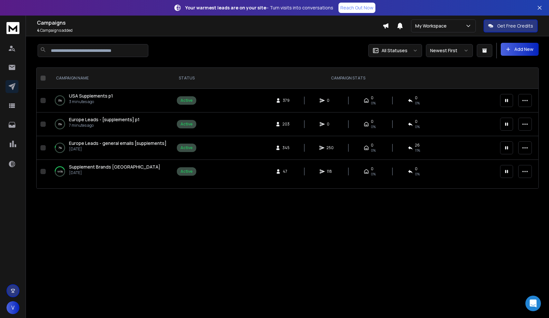
click at [126, 216] on div "Campaigns 4 Campaigns Added All Statuses Newest First Add New CAMPAIGN NAME STA…" at bounding box center [287, 202] width 503 height 318
click at [298, 60] on div "Campaigns 4 Campaigns Added All Statuses Newest First Add New CAMPAIGN NAME STA…" at bounding box center [287, 202] width 503 height 318
click at [446, 27] on p "My Workspace" at bounding box center [433, 26] width 34 height 6
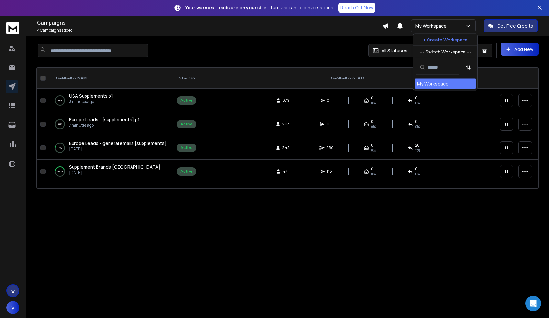
click at [355, 49] on div "Campaigns 4 Campaigns Added All Statuses Newest First Add New" at bounding box center [414, 51] width 252 height 16
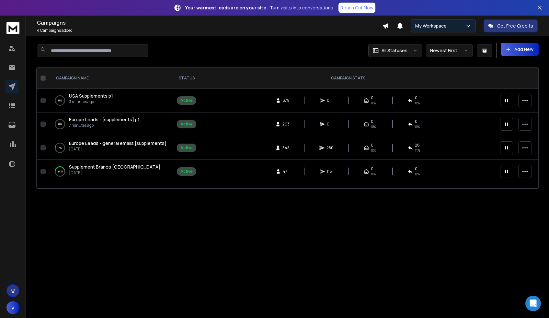
click at [457, 22] on button "My Workspace" at bounding box center [443, 25] width 65 height 13
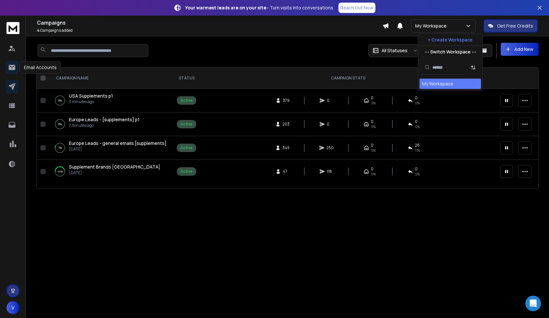
click at [15, 70] on icon at bounding box center [12, 68] width 8 height 8
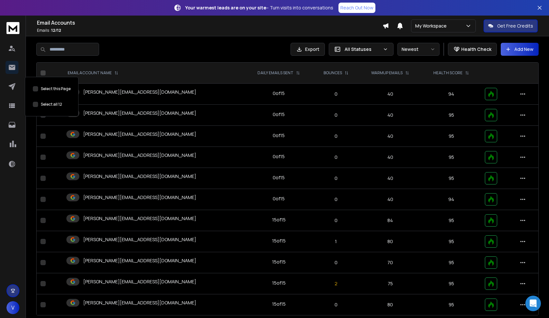
click at [37, 104] on button "Select this Page" at bounding box center [35, 104] width 5 height 5
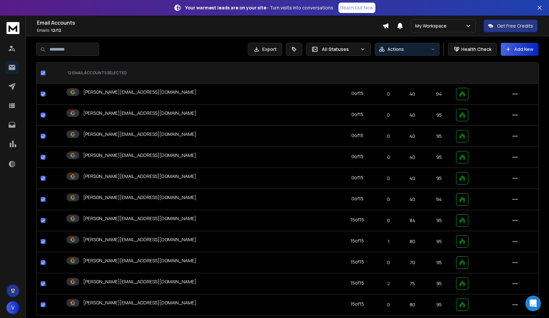
click at [407, 54] on button "Actions" at bounding box center [407, 49] width 65 height 13
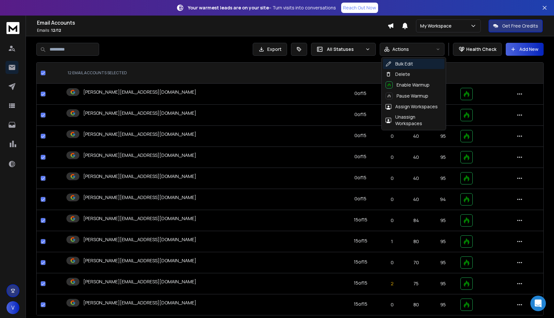
click at [406, 67] on div "Bulk Edit" at bounding box center [400, 64] width 28 height 6
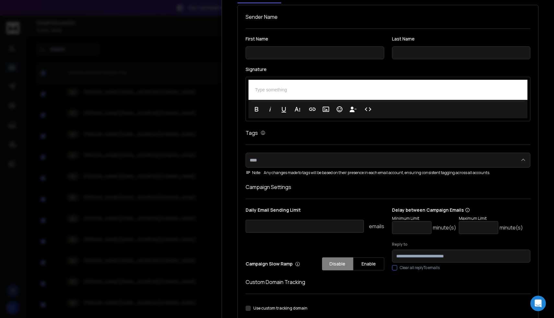
scroll to position [73, 0]
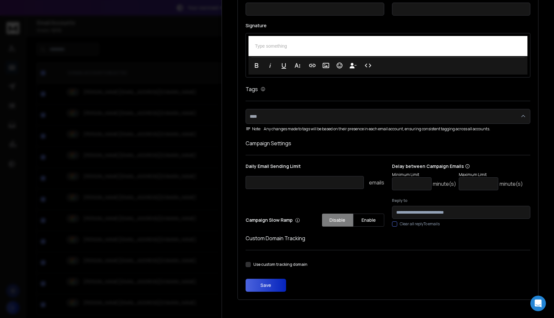
click at [309, 180] on input "number" at bounding box center [305, 182] width 118 height 13
type input "**"
click at [410, 184] on input "number" at bounding box center [412, 183] width 40 height 13
click at [471, 184] on input "number" at bounding box center [479, 183] width 40 height 13
click at [420, 188] on input "*" at bounding box center [412, 183] width 40 height 13
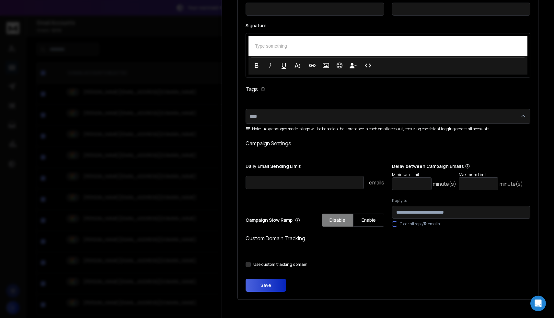
click at [476, 193] on div "Daily Email Sending Limit ** emails Delay between Campaign Emails Minimum Limit…" at bounding box center [388, 195] width 285 height 64
click at [476, 191] on div "Daily Email Sending Limit ** emails Delay between Campaign Emails Minimum Limit…" at bounding box center [388, 195] width 285 height 64
click at [476, 188] on input "number" at bounding box center [479, 183] width 40 height 13
type input "*"
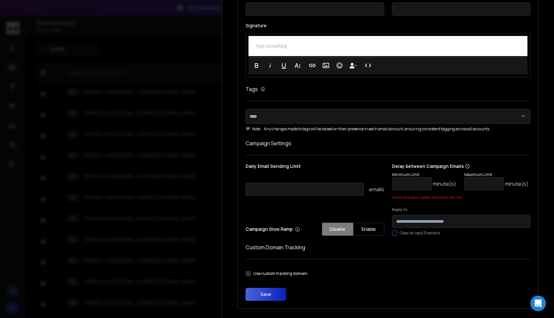
type input "*"
click at [402, 188] on input "*" at bounding box center [412, 183] width 40 height 13
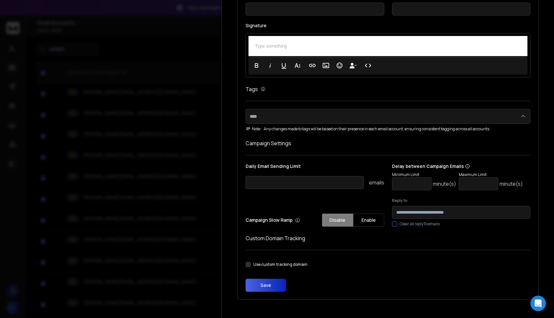
click at [489, 188] on input "*" at bounding box center [479, 183] width 40 height 13
type input "*"
click at [418, 184] on input "*" at bounding box center [412, 183] width 40 height 13
type input "*"
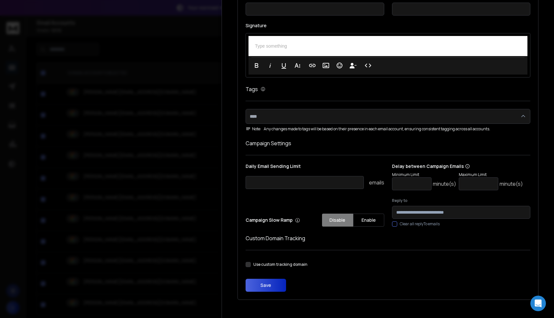
click at [275, 283] on button "Save" at bounding box center [266, 285] width 41 height 13
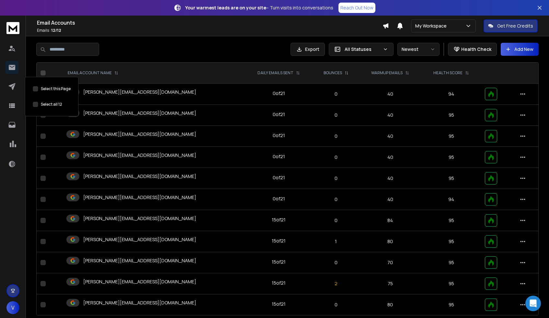
click at [37, 104] on button "Select this Page" at bounding box center [35, 104] width 5 height 5
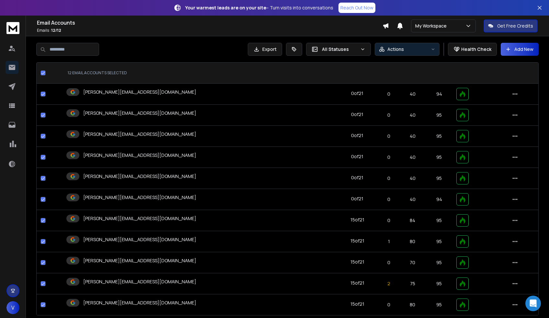
click at [410, 53] on button "Actions" at bounding box center [407, 49] width 65 height 13
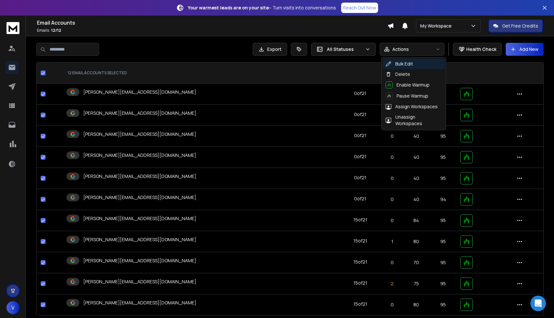
click at [409, 66] on div "Bulk Edit" at bounding box center [400, 64] width 28 height 6
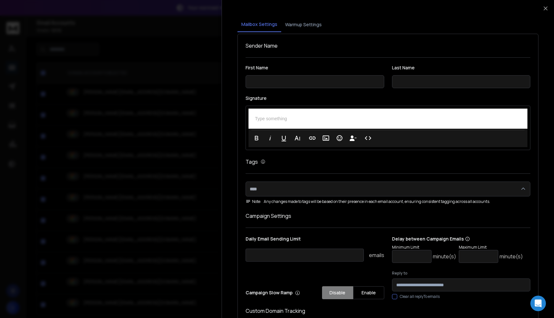
click at [314, 28] on button "Warmup Settings" at bounding box center [303, 25] width 44 height 14
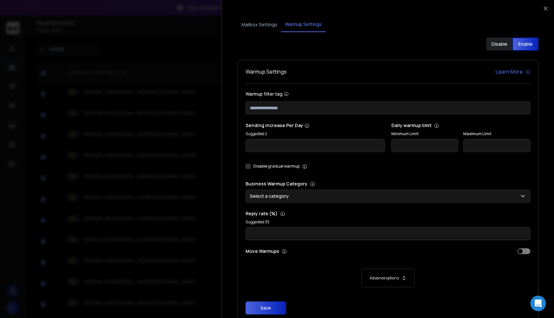
click at [302, 149] on input "number" at bounding box center [315, 145] width 139 height 13
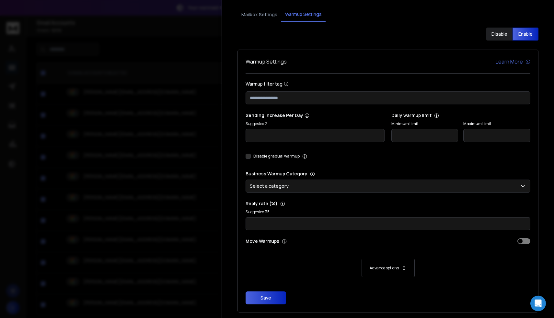
scroll to position [23, 0]
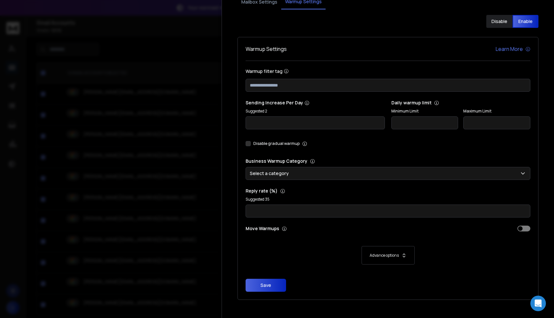
click at [292, 213] on input "number" at bounding box center [388, 211] width 285 height 13
type input "***"
click at [377, 255] on p "Advance options" at bounding box center [384, 255] width 29 height 5
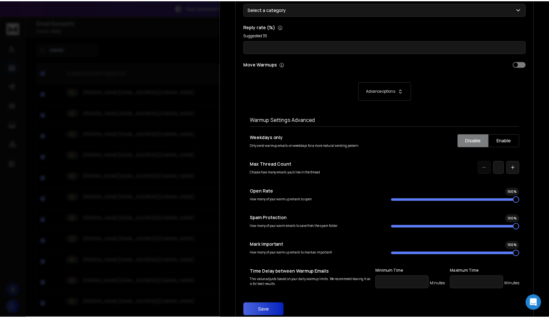
scroll to position [212, 0]
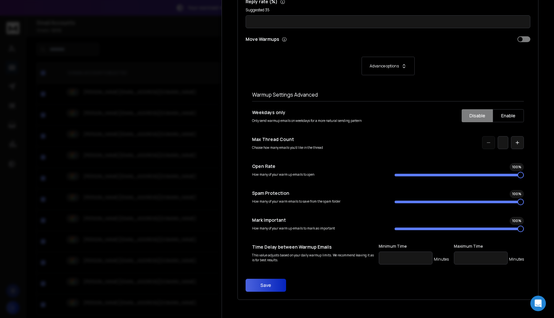
click at [269, 297] on div "Warmup Settings Learn More Warmup filter tag Sending Increase Per Day Suggested…" at bounding box center [388, 74] width 301 height 452
click at [269, 286] on button "Save" at bounding box center [266, 285] width 41 height 13
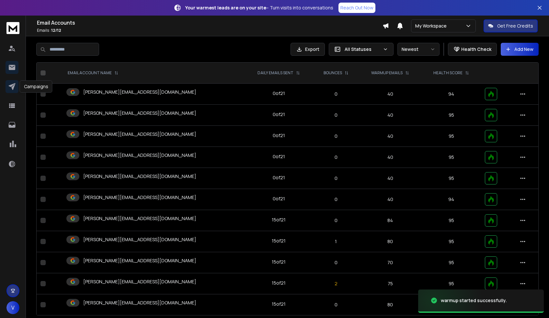
click at [16, 82] on link at bounding box center [12, 86] width 13 height 13
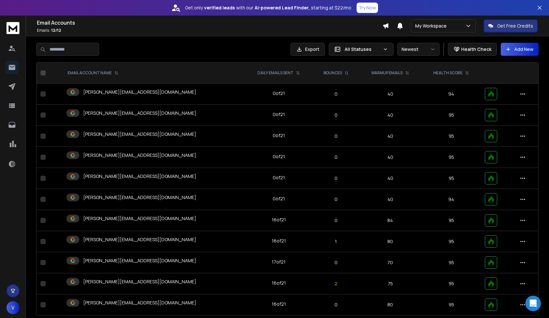
click at [429, 33] on div "Email Accounts Emails : 12 / 12 My Workspace Get Free Credits" at bounding box center [274, 26] width 549 height 21
click at [429, 32] on div "Email Accounts Emails : 12 / 12 My Workspace Get Free Credits" at bounding box center [274, 26] width 549 height 21
click at [429, 29] on p "My Workspace" at bounding box center [433, 26] width 34 height 6
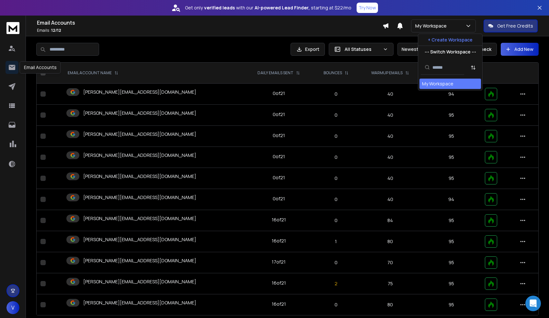
click at [14, 73] on link at bounding box center [12, 67] width 13 height 13
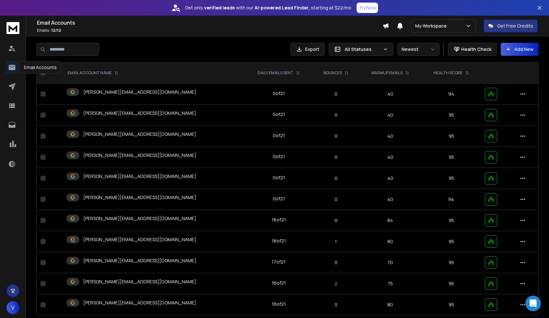
click at [14, 72] on link at bounding box center [12, 67] width 13 height 13
click at [13, 88] on icon at bounding box center [12, 87] width 8 height 8
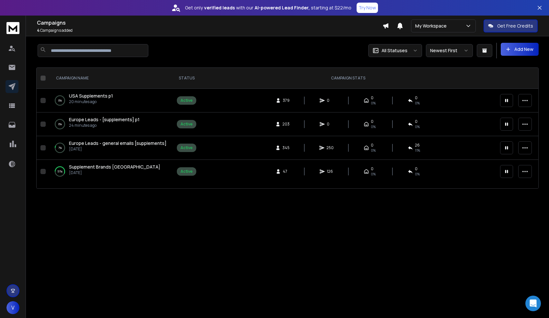
click at [94, 98] on span "USA Supplements p1" at bounding box center [91, 96] width 44 height 6
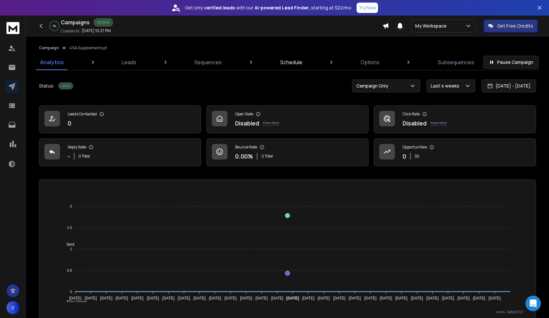
click at [278, 65] on link "Schedule" at bounding box center [292, 62] width 30 height 16
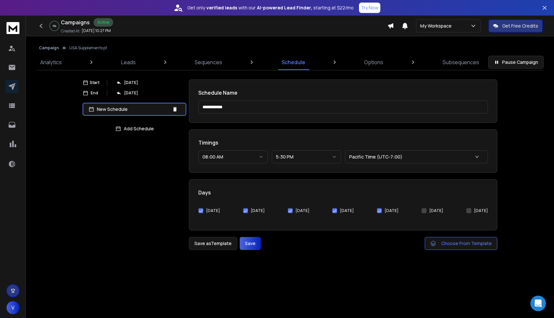
click at [149, 88] on div "Start [DATE] End [DATE]" at bounding box center [135, 87] width 104 height 17
click at [138, 85] on p "[DATE]" at bounding box center [131, 82] width 14 height 5
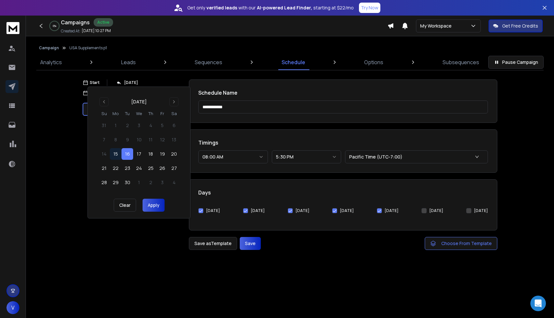
click at [117, 152] on button "15" at bounding box center [116, 154] width 12 height 12
click at [155, 206] on button "Apply" at bounding box center [154, 205] width 22 height 13
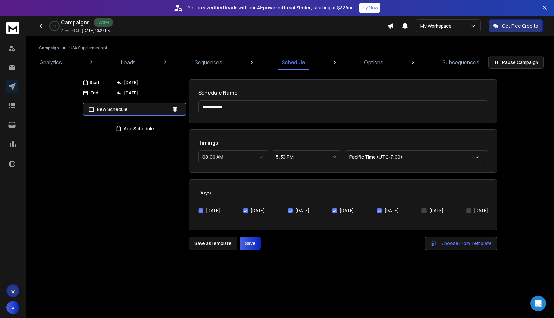
click at [246, 243] on button "Save" at bounding box center [250, 243] width 21 height 13
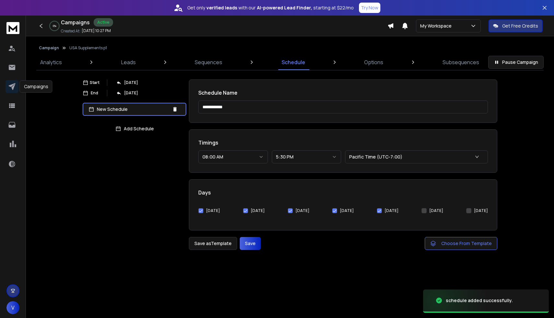
click at [15, 89] on icon at bounding box center [12, 87] width 8 height 8
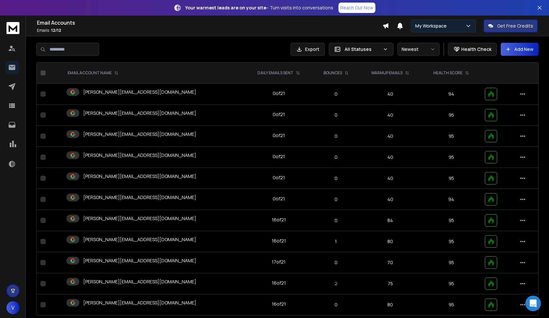
click at [433, 31] on button "My Workspace" at bounding box center [443, 25] width 65 height 13
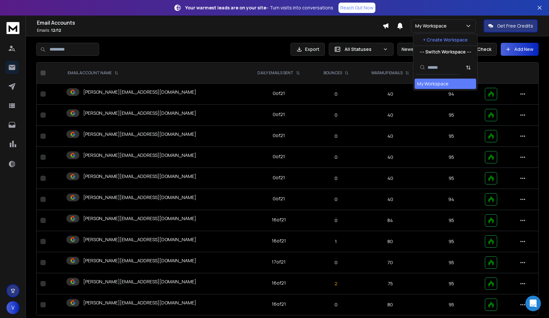
click at [401, 42] on div "Export All Statuses Newest Health Check Add New EMAIL ACCOUNT NAME DAILY EMAILS…" at bounding box center [288, 179] width 524 height 286
